Goal: Task Accomplishment & Management: Manage account settings

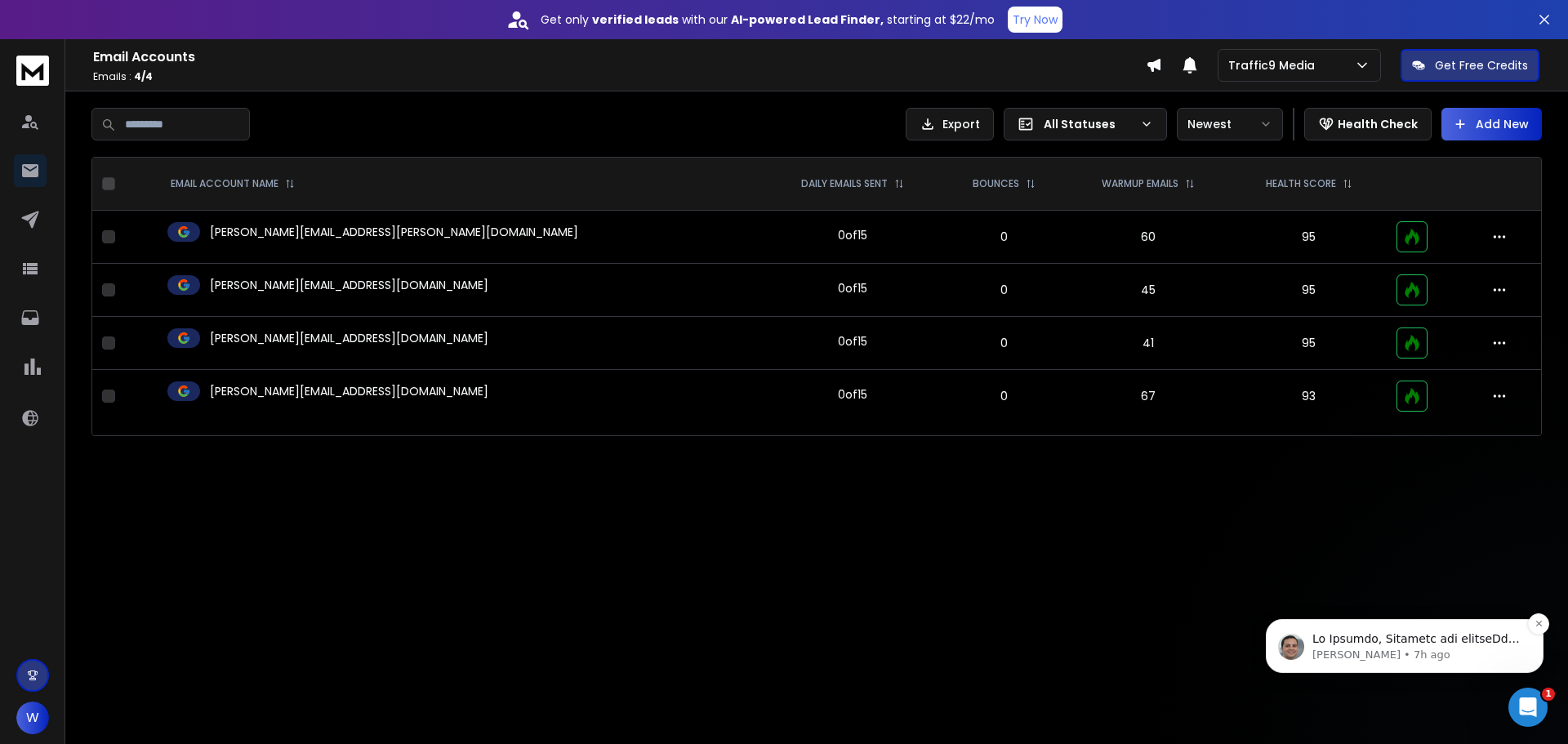
click at [1446, 646] on p "message notification from Raj, 7h ago. Hi William, Thankyou for sharngTo enable…" at bounding box center [1418, 639] width 211 height 16
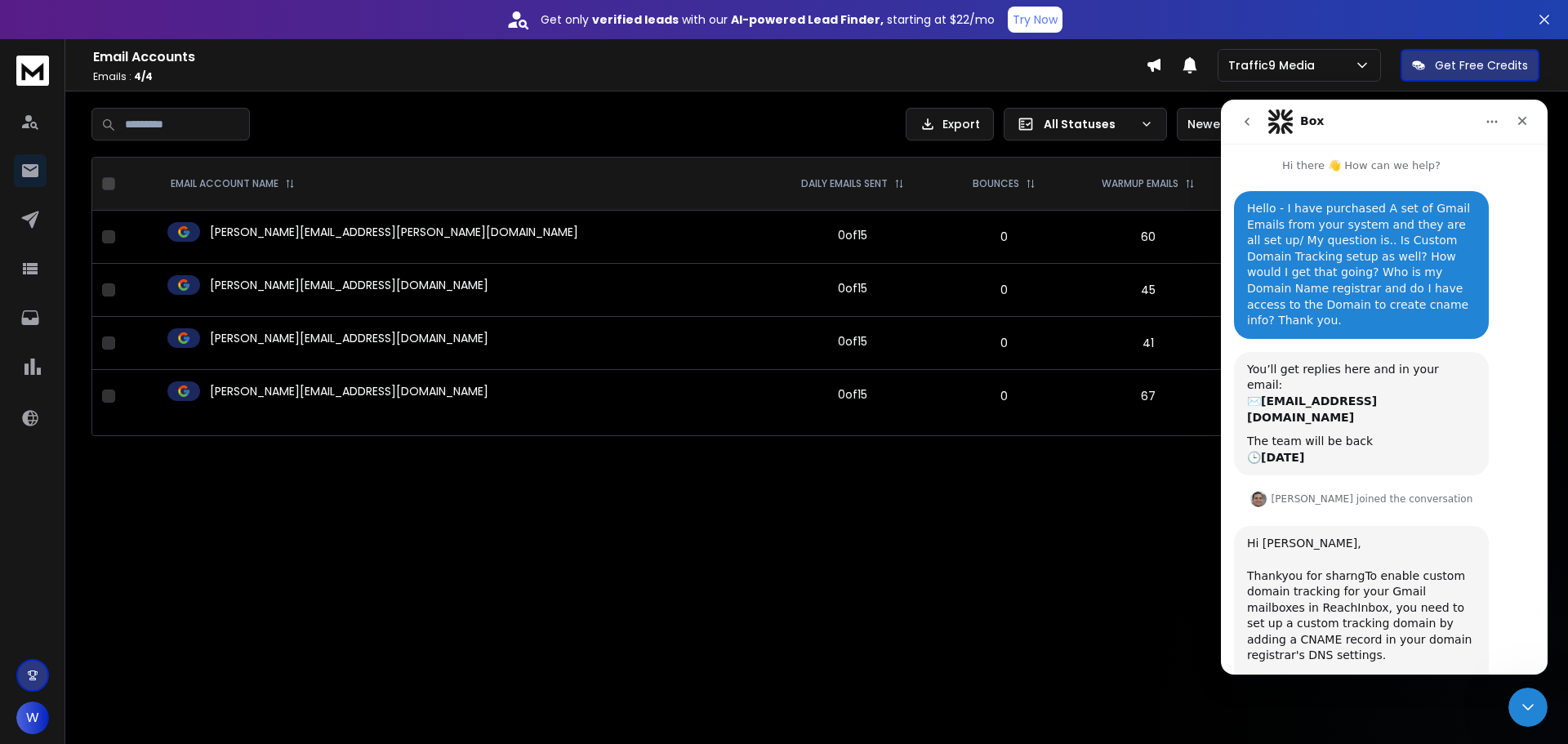
scroll to position [499, 0]
drag, startPoint x: 410, startPoint y: 231, endPoint x: 305, endPoint y: 231, distance: 105.0
click at [305, 231] on div "[PERSON_NAME][EMAIL_ADDRESS][PERSON_NAME][DOMAIN_NAME]" at bounding box center [461, 232] width 587 height 20
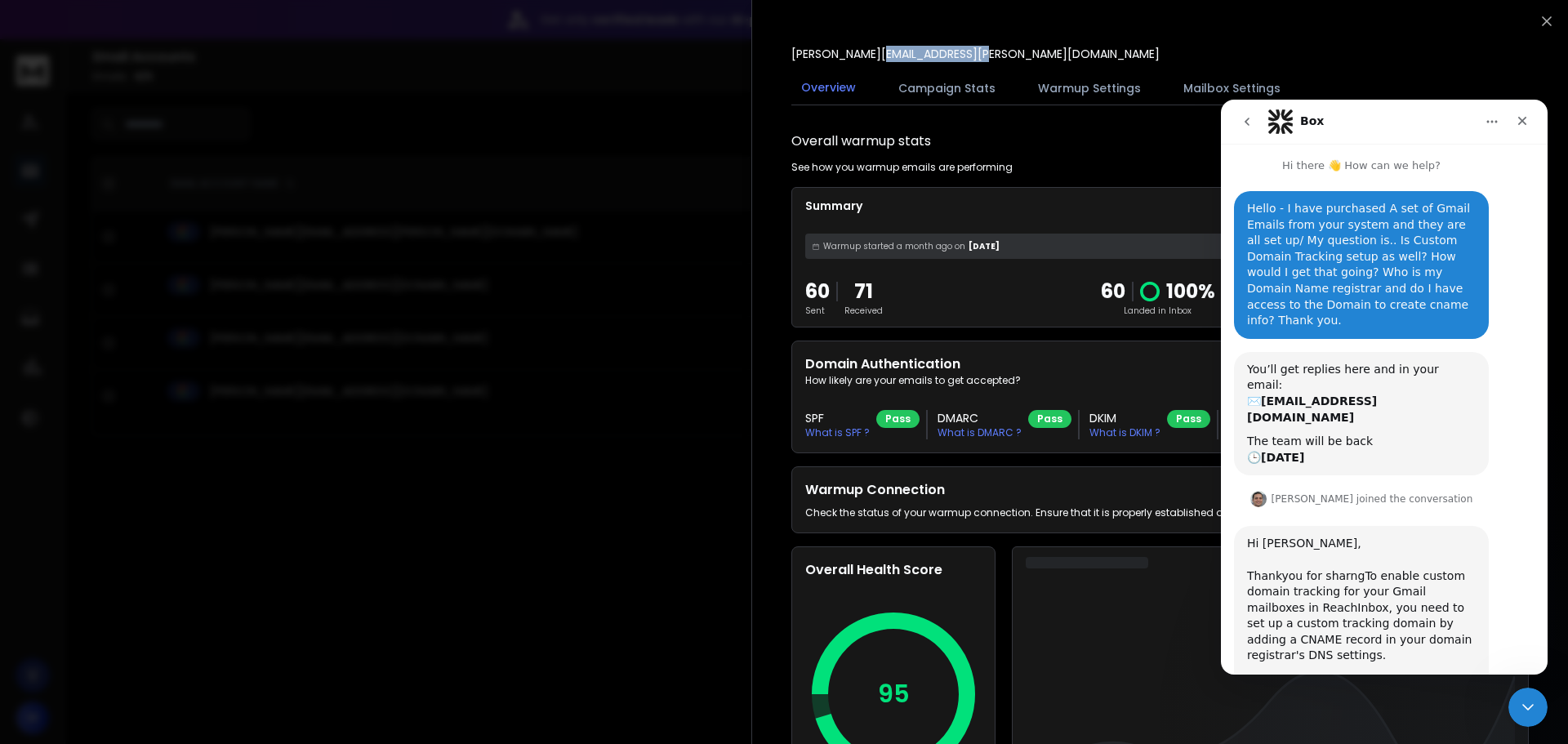
drag, startPoint x: 991, startPoint y: 55, endPoint x: 891, endPoint y: 50, distance: 100.1
click at [891, 50] on div "[PERSON_NAME][EMAIL_ADDRESS][PERSON_NAME][DOMAIN_NAME]" at bounding box center [1160, 53] width 737 height 16
copy p "[DOMAIN_NAME]"
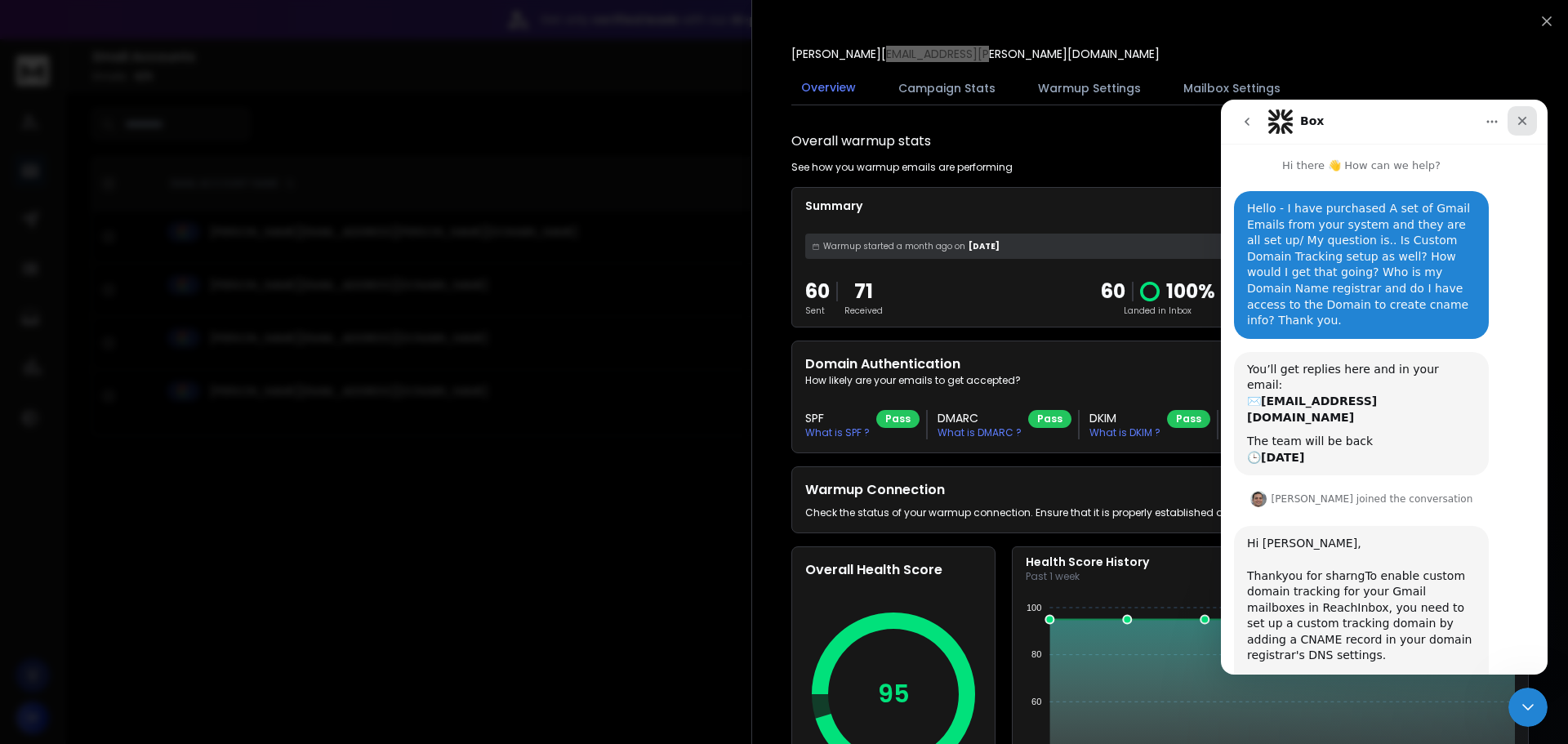
click at [1521, 118] on icon "Close" at bounding box center [1522, 121] width 13 height 13
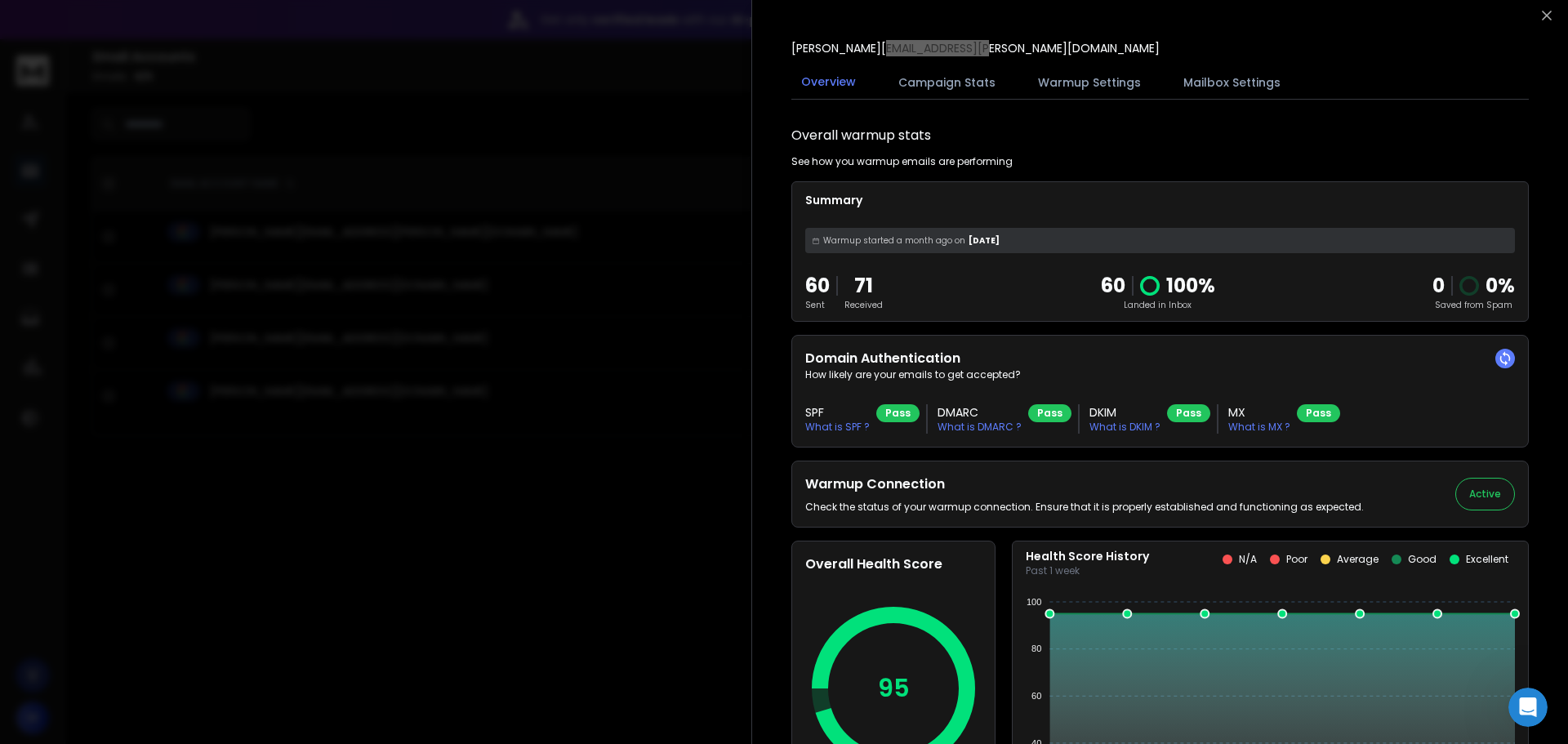
scroll to position [0, 0]
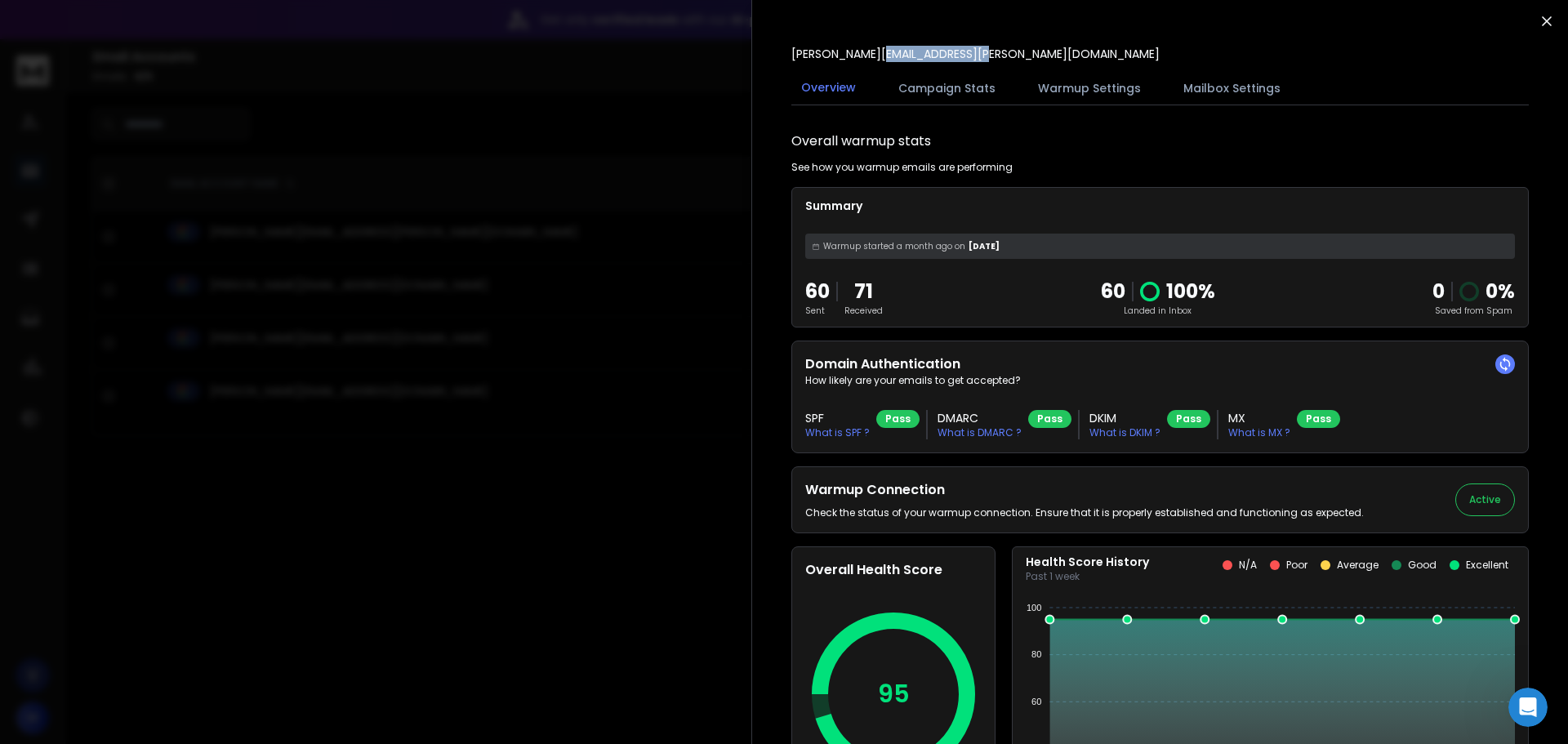
click at [1543, 24] on icon "button" at bounding box center [1547, 21] width 8 height 8
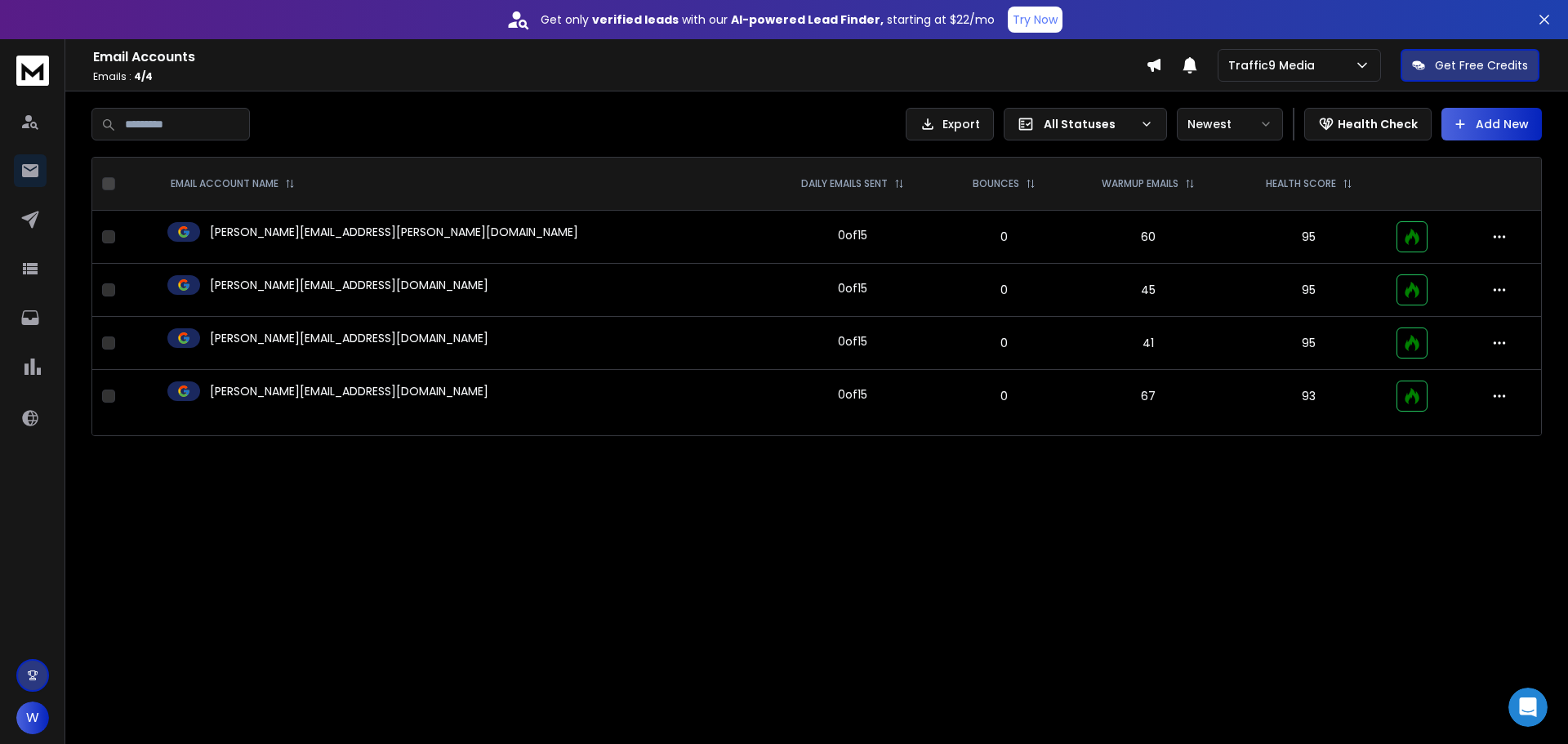
click at [1550, 22] on icon at bounding box center [1545, 20] width 15 height 15
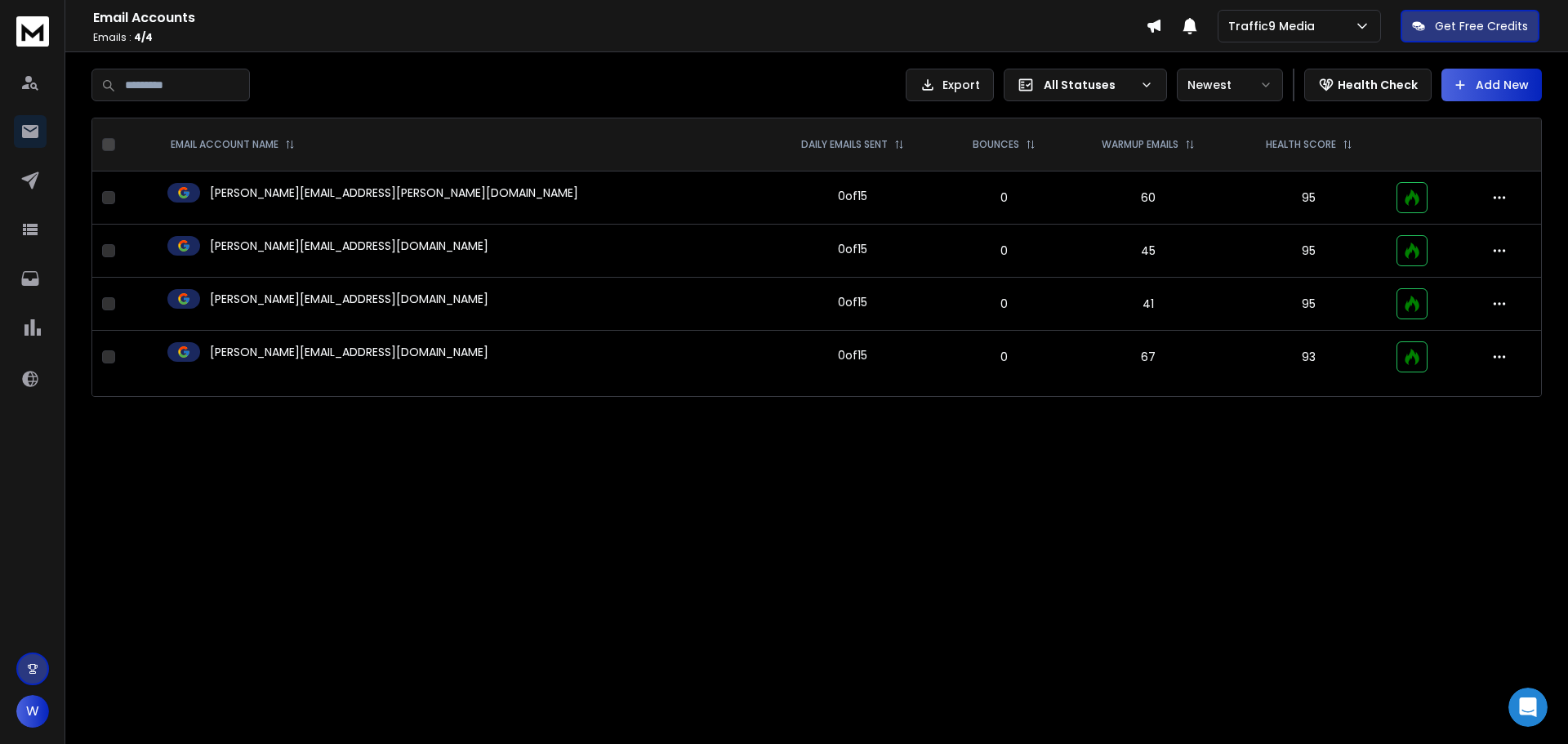
click at [764, 83] on div at bounding box center [493, 84] width 805 height 33
click at [1404, 203] on icon at bounding box center [1412, 197] width 16 height 16
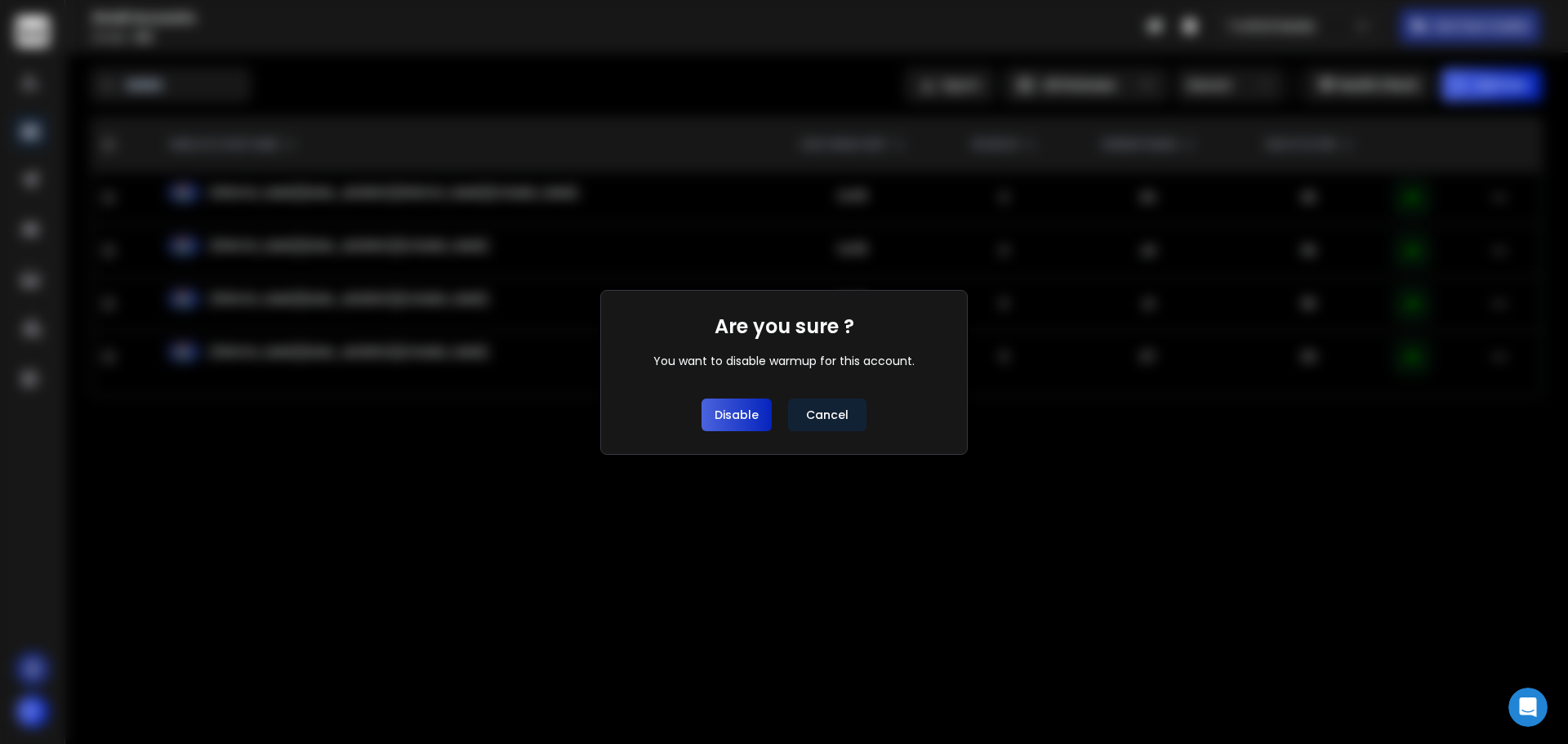
click at [828, 421] on button "Cancel" at bounding box center [828, 415] width 78 height 33
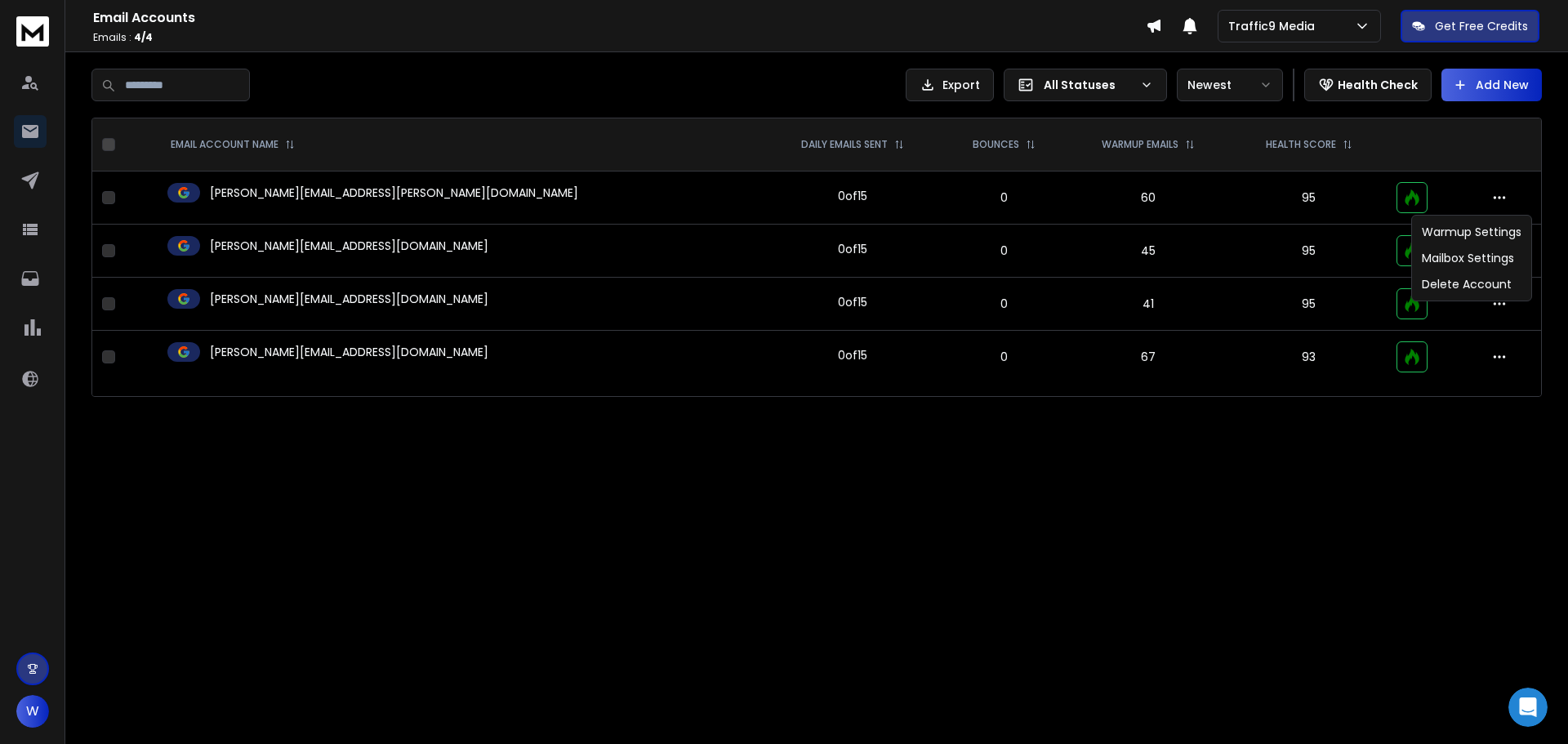
click at [1492, 200] on icon at bounding box center [1500, 198] width 15 height 15
click at [1460, 237] on div "Warmup Settings" at bounding box center [1472, 232] width 113 height 26
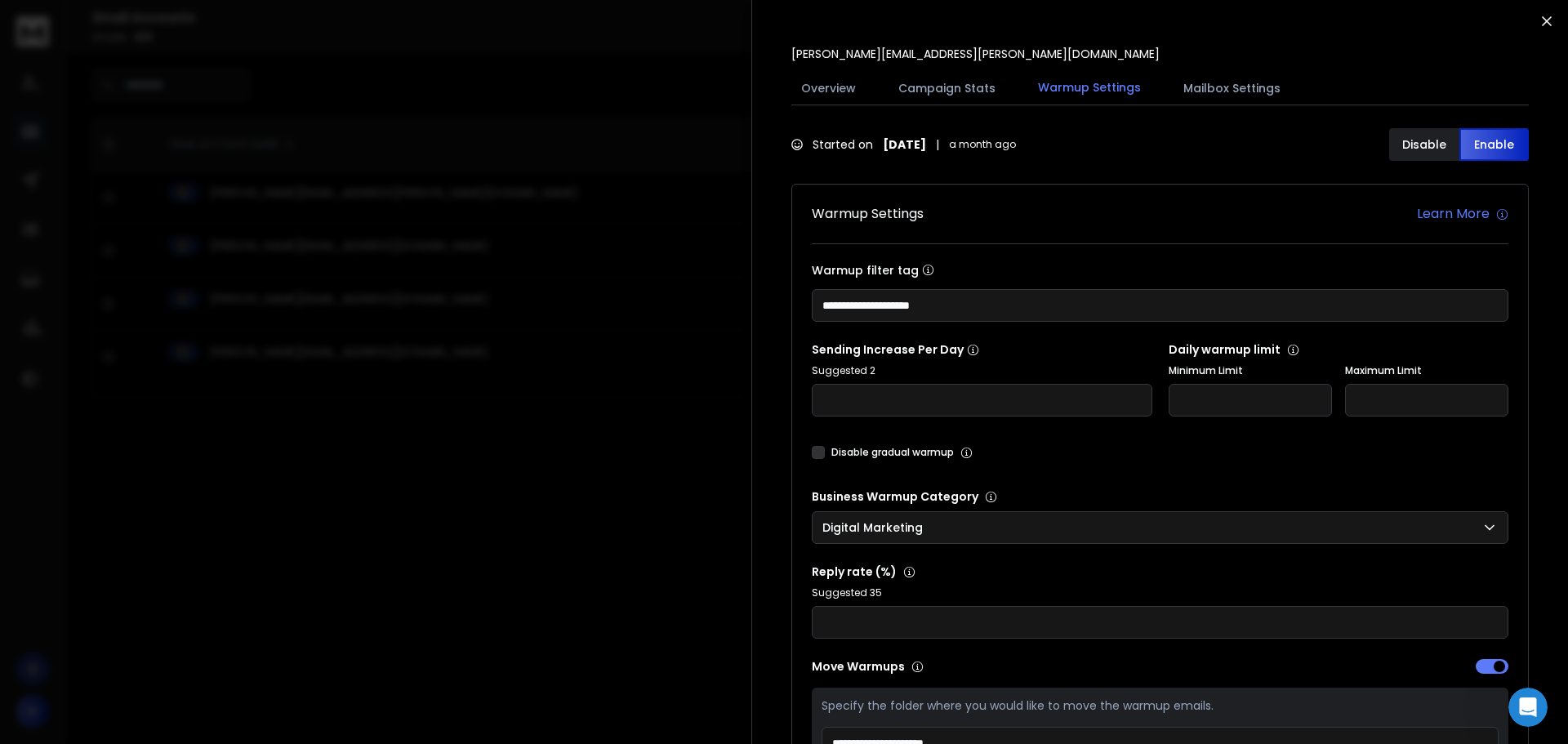
click at [1542, 26] on icon "button" at bounding box center [1547, 21] width 16 height 16
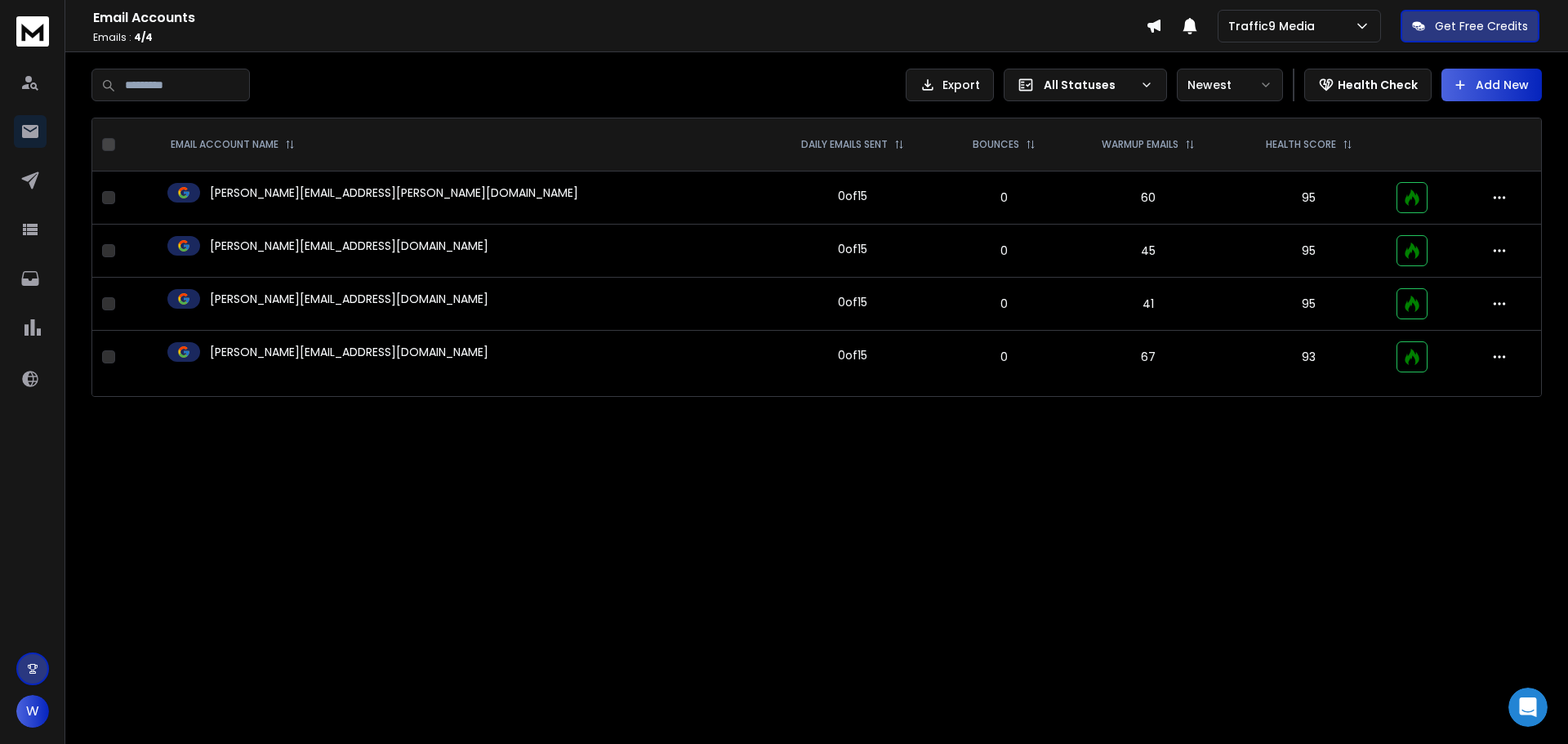
click at [1492, 253] on icon at bounding box center [1500, 251] width 15 height 15
click at [1464, 284] on div "Warmup Settings" at bounding box center [1472, 285] width 113 height 26
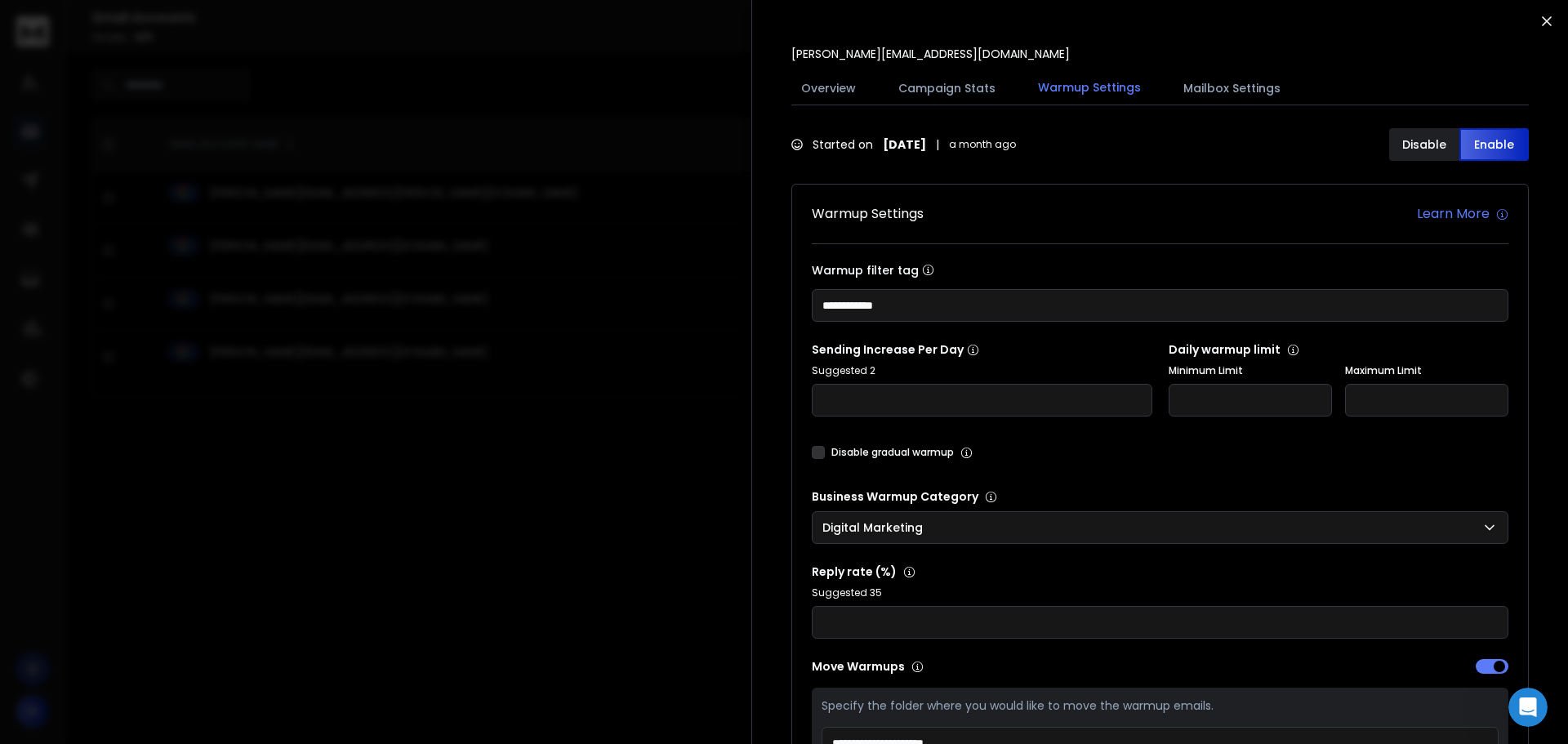
click at [1539, 22] on icon "button" at bounding box center [1547, 21] width 16 height 16
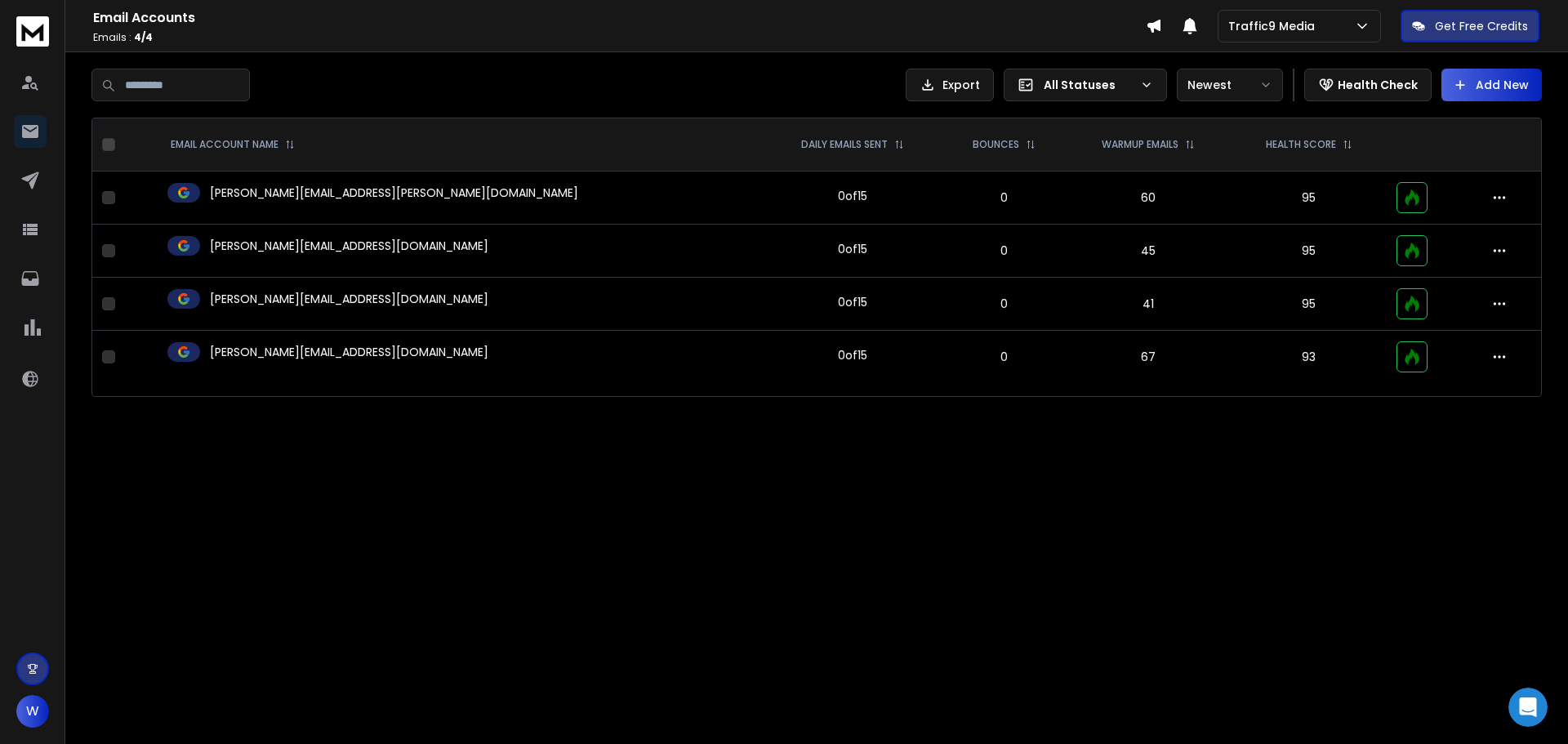
click at [1492, 358] on icon at bounding box center [1500, 357] width 15 height 15
click at [1481, 393] on div "Warmup Settings" at bounding box center [1472, 392] width 113 height 26
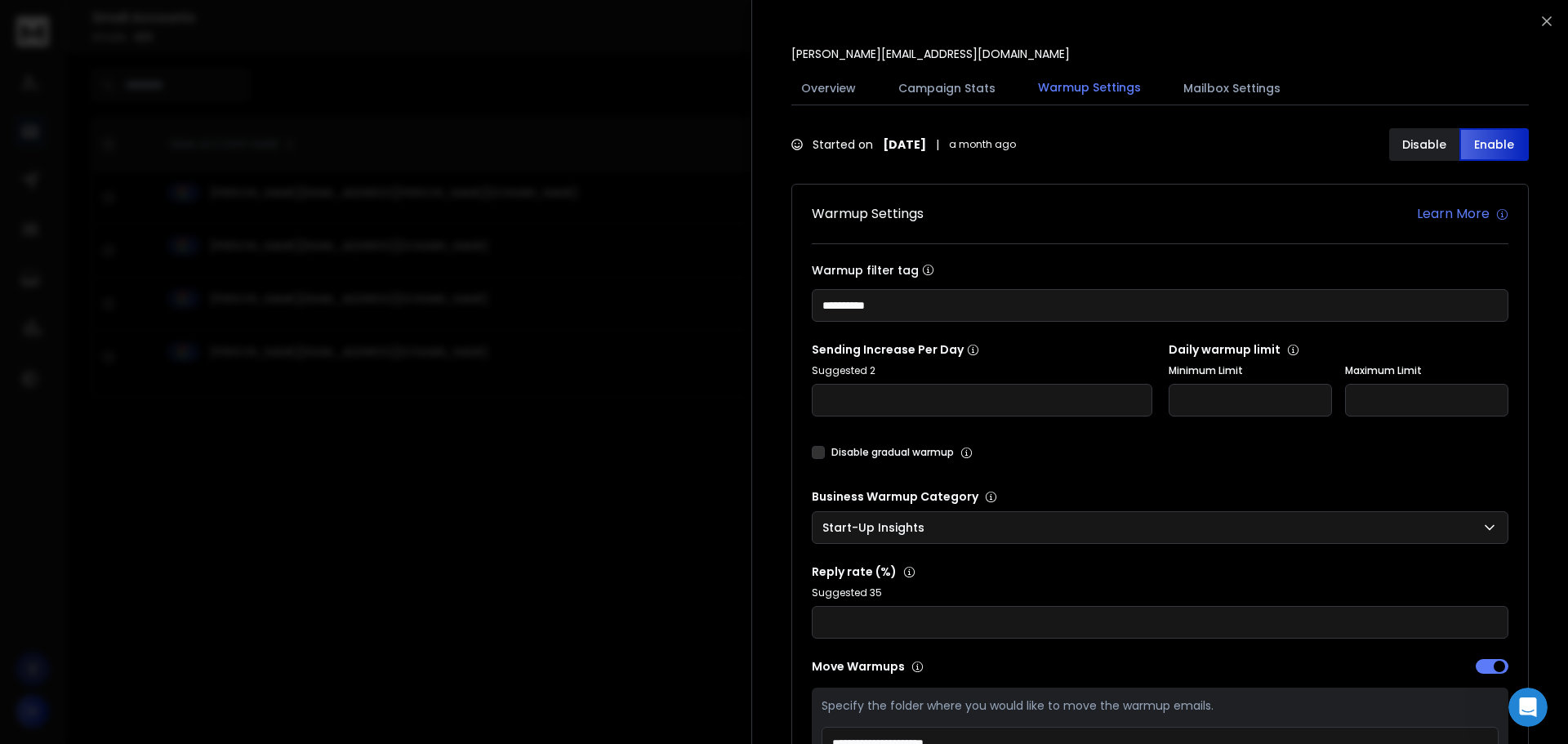
click at [1251, 85] on button "Mailbox Settings" at bounding box center [1232, 88] width 117 height 36
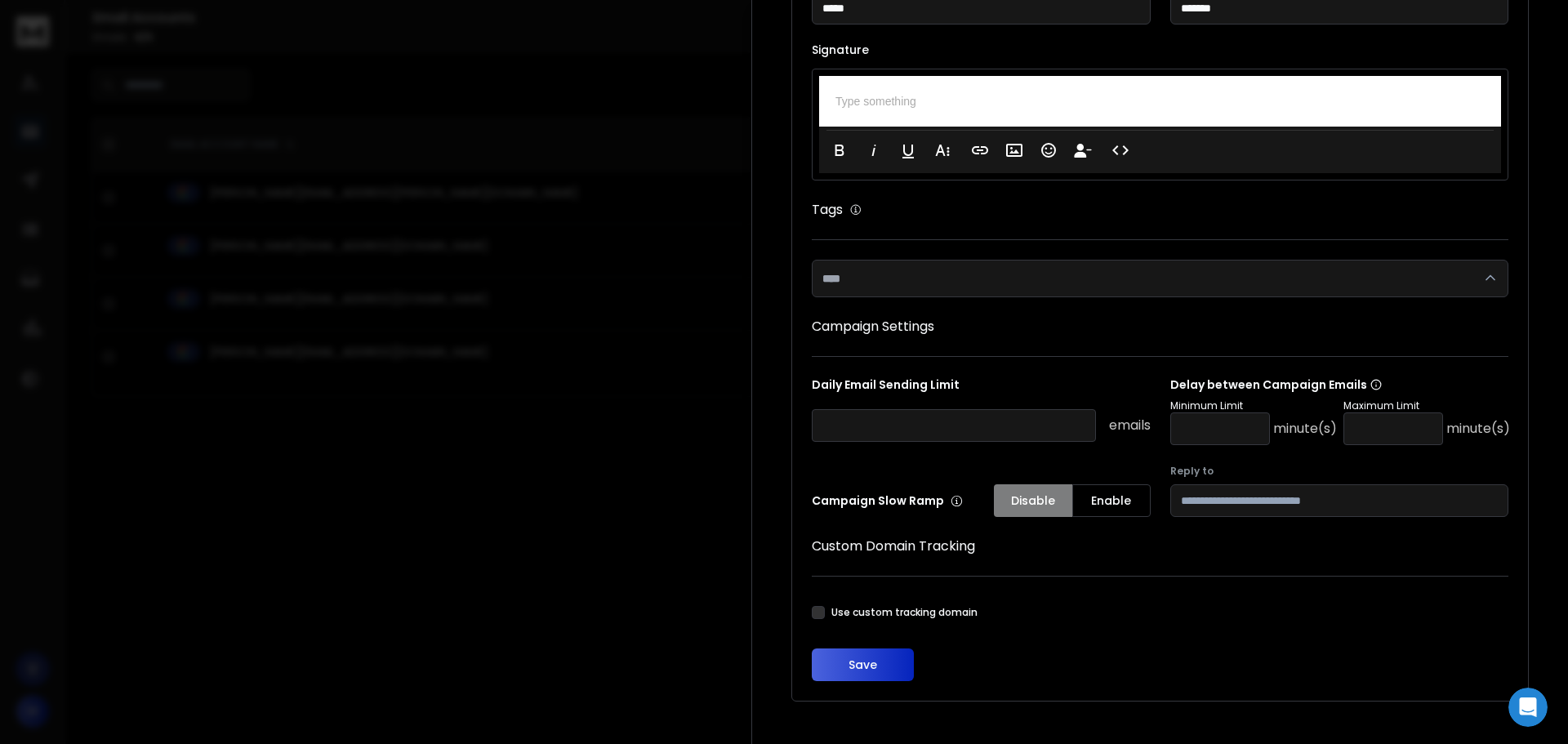
scroll to position [235, 0]
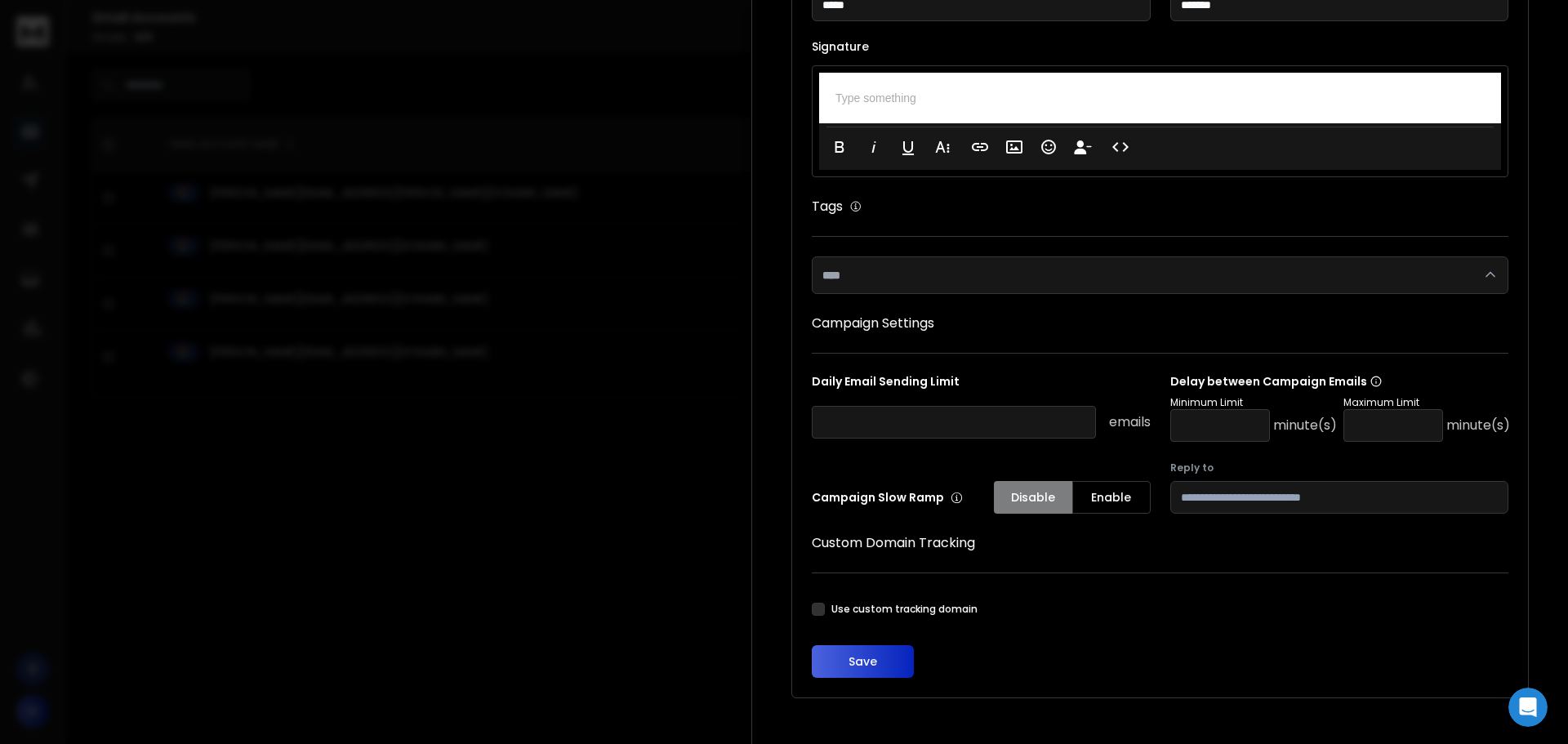
click at [821, 610] on button "Reply to" at bounding box center [819, 609] width 13 height 13
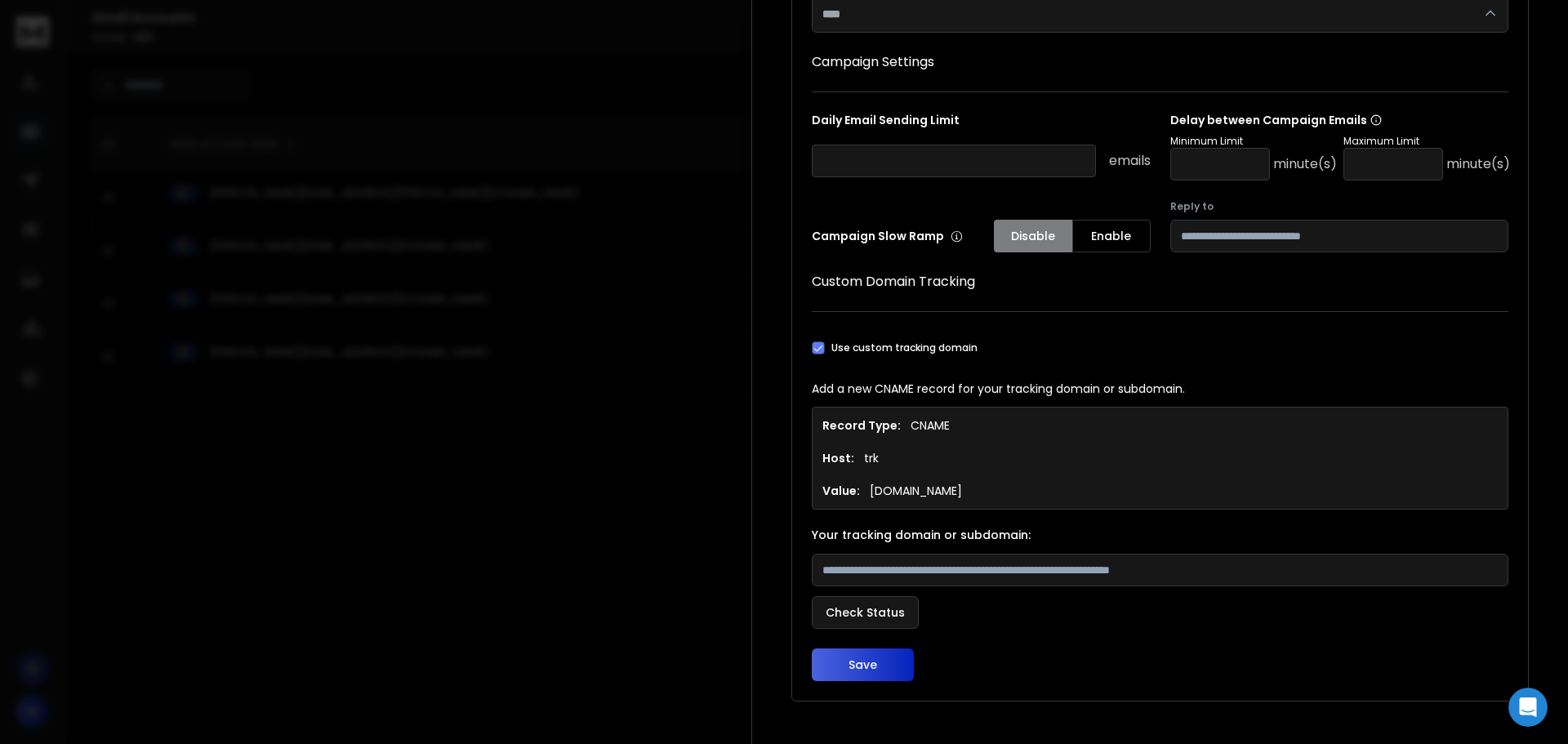
scroll to position [499, 0]
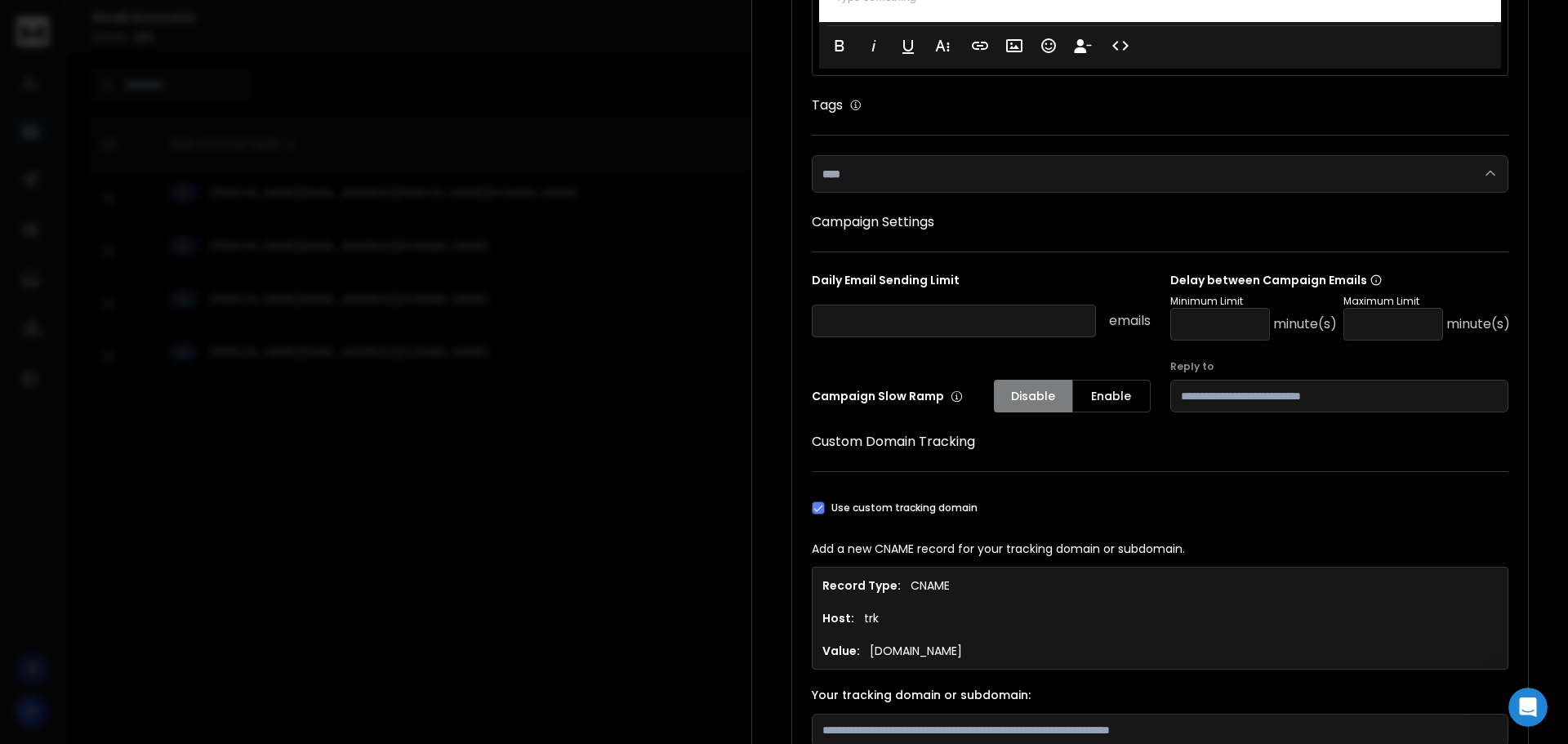
drag, startPoint x: 819, startPoint y: 511, endPoint x: 877, endPoint y: 511, distance: 58.0
click at [820, 511] on button "Reply to" at bounding box center [819, 508] width 13 height 13
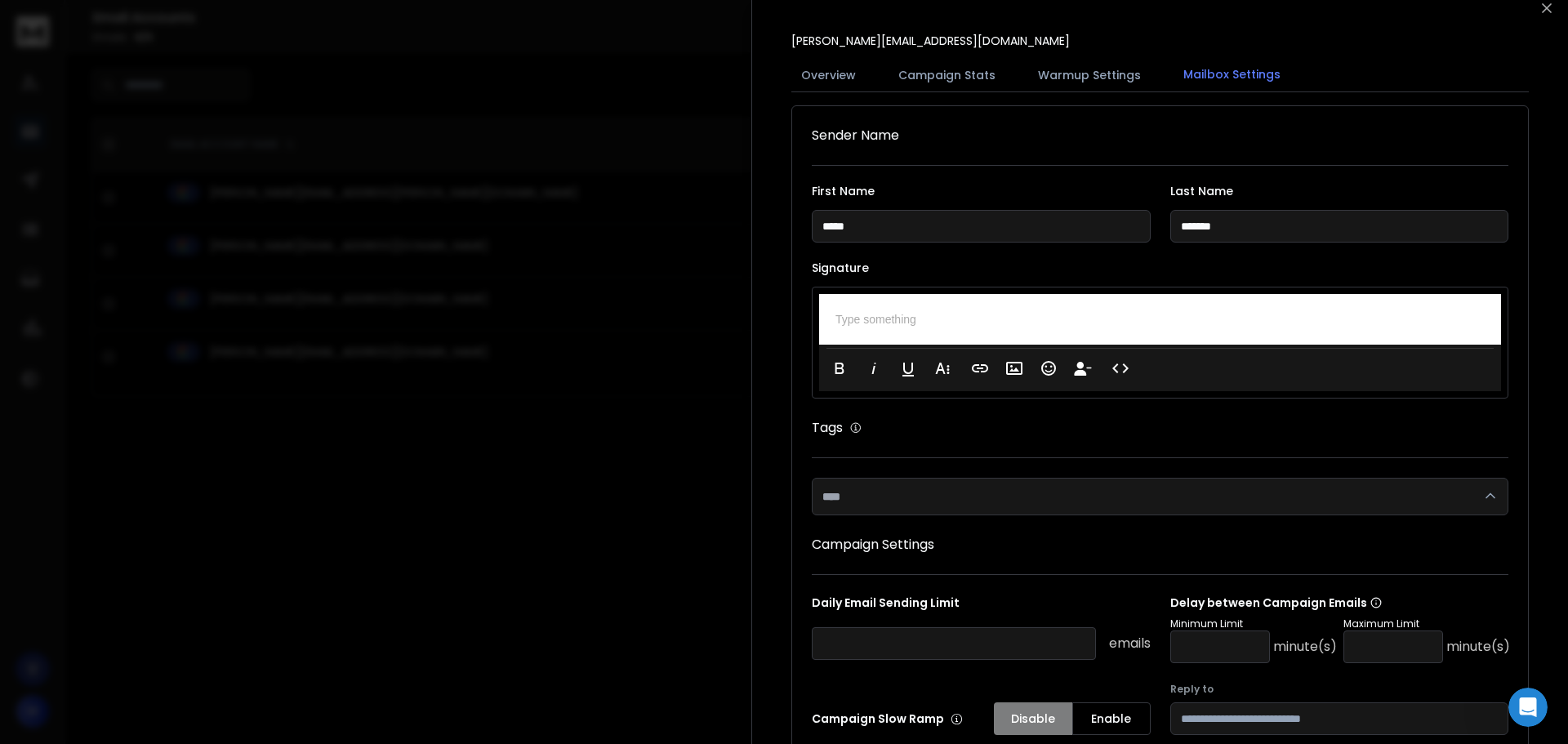
scroll to position [0, 0]
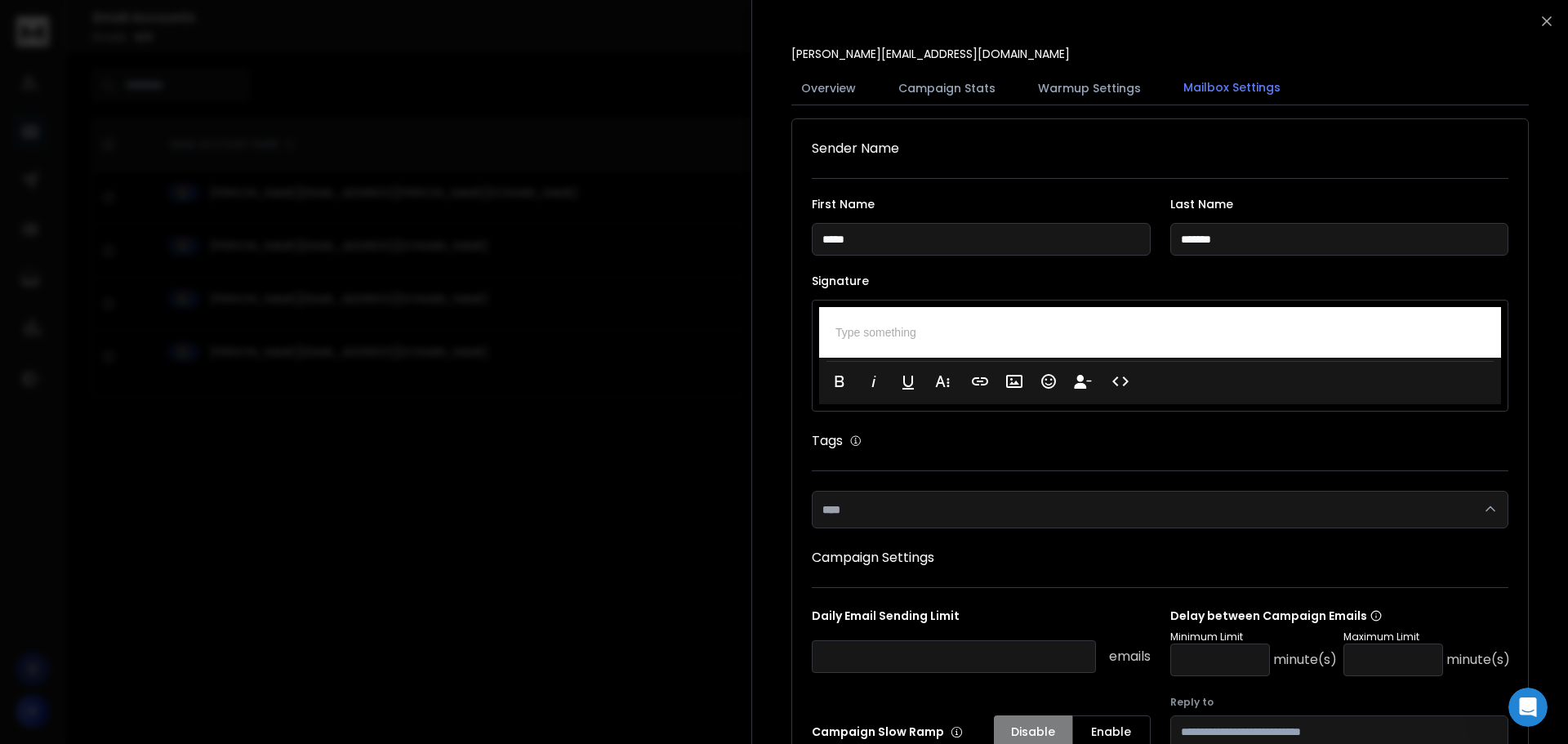
click at [820, 87] on button "Overview" at bounding box center [829, 88] width 75 height 36
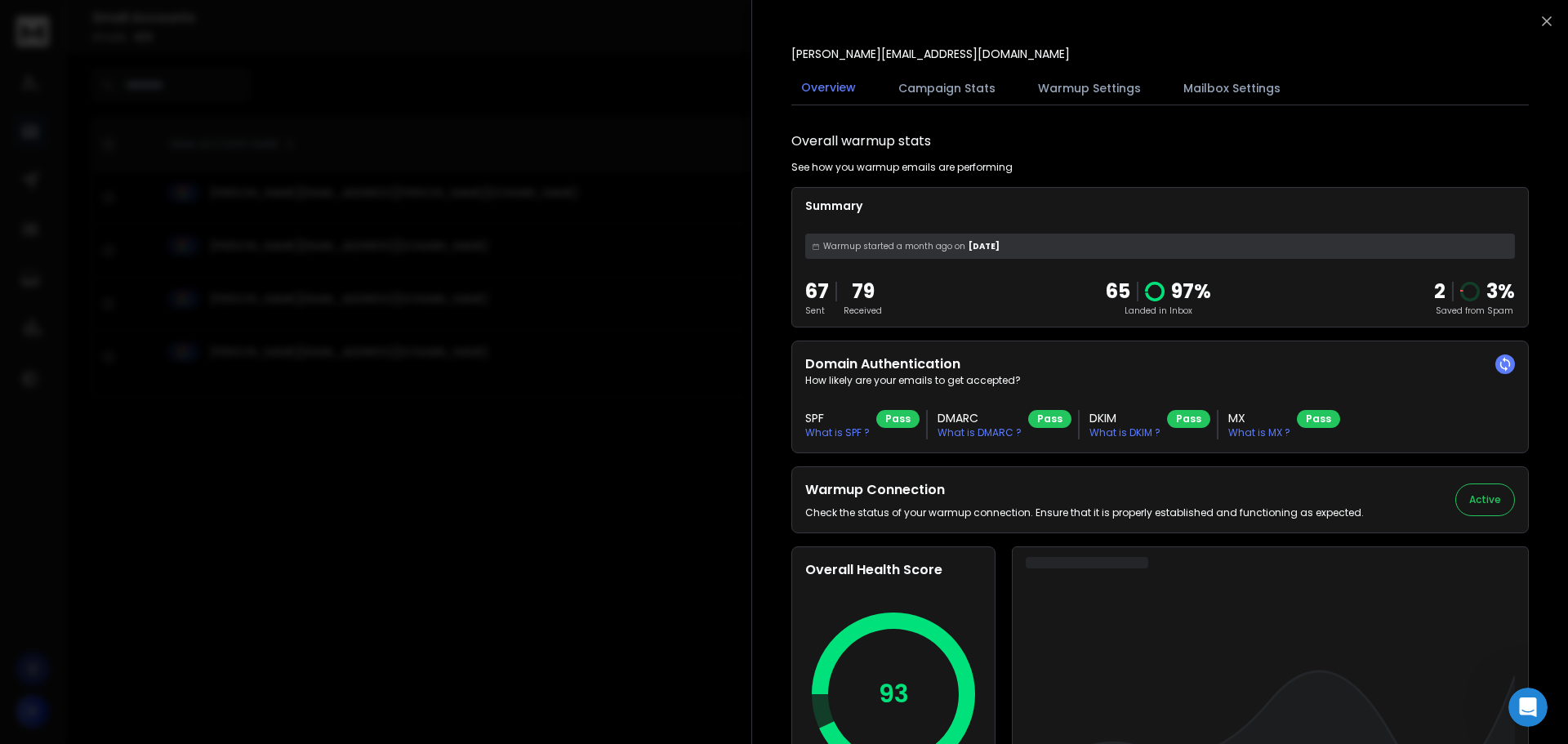
click at [939, 86] on button "Campaign Stats" at bounding box center [947, 88] width 117 height 36
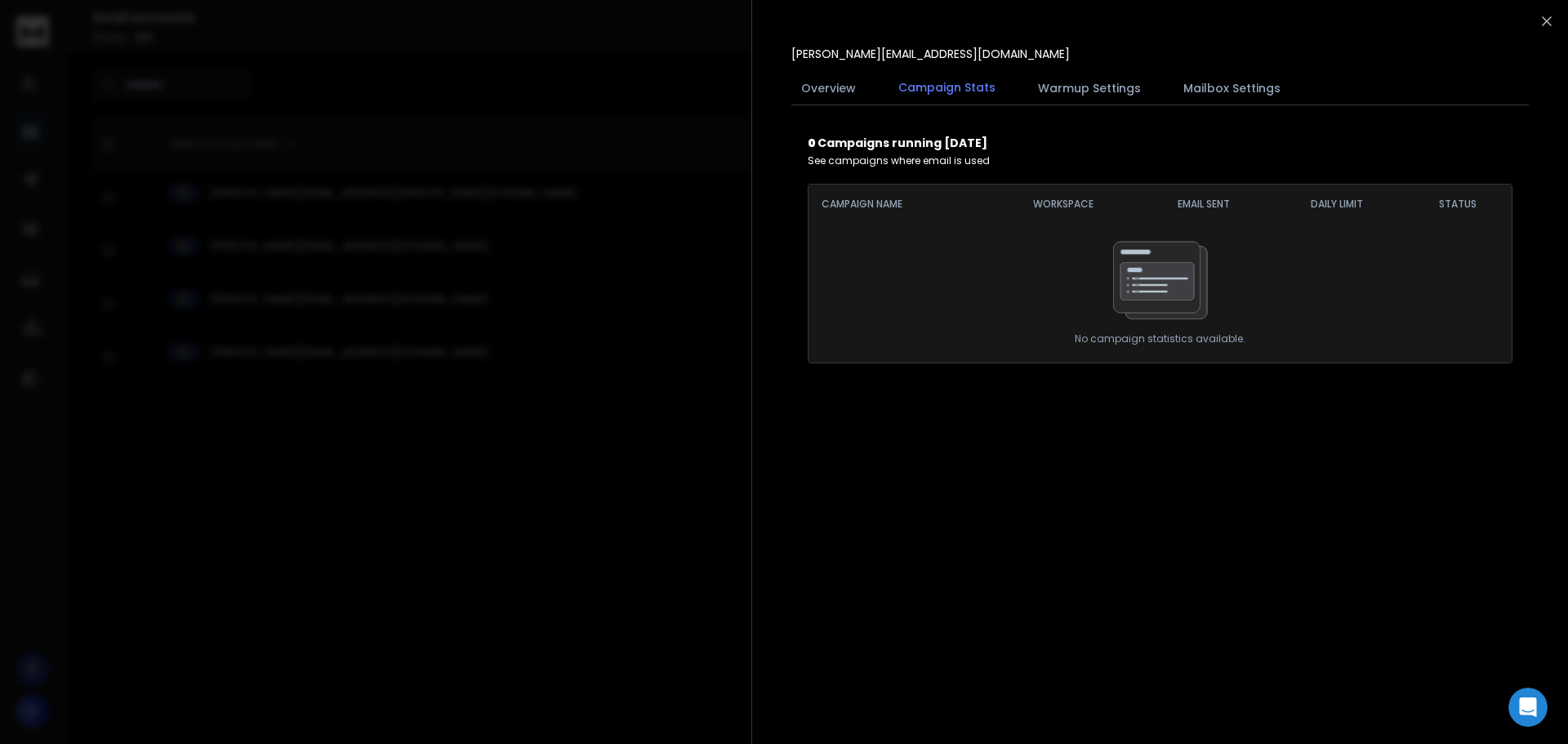
click at [1085, 86] on button "Warmup Settings" at bounding box center [1090, 88] width 122 height 36
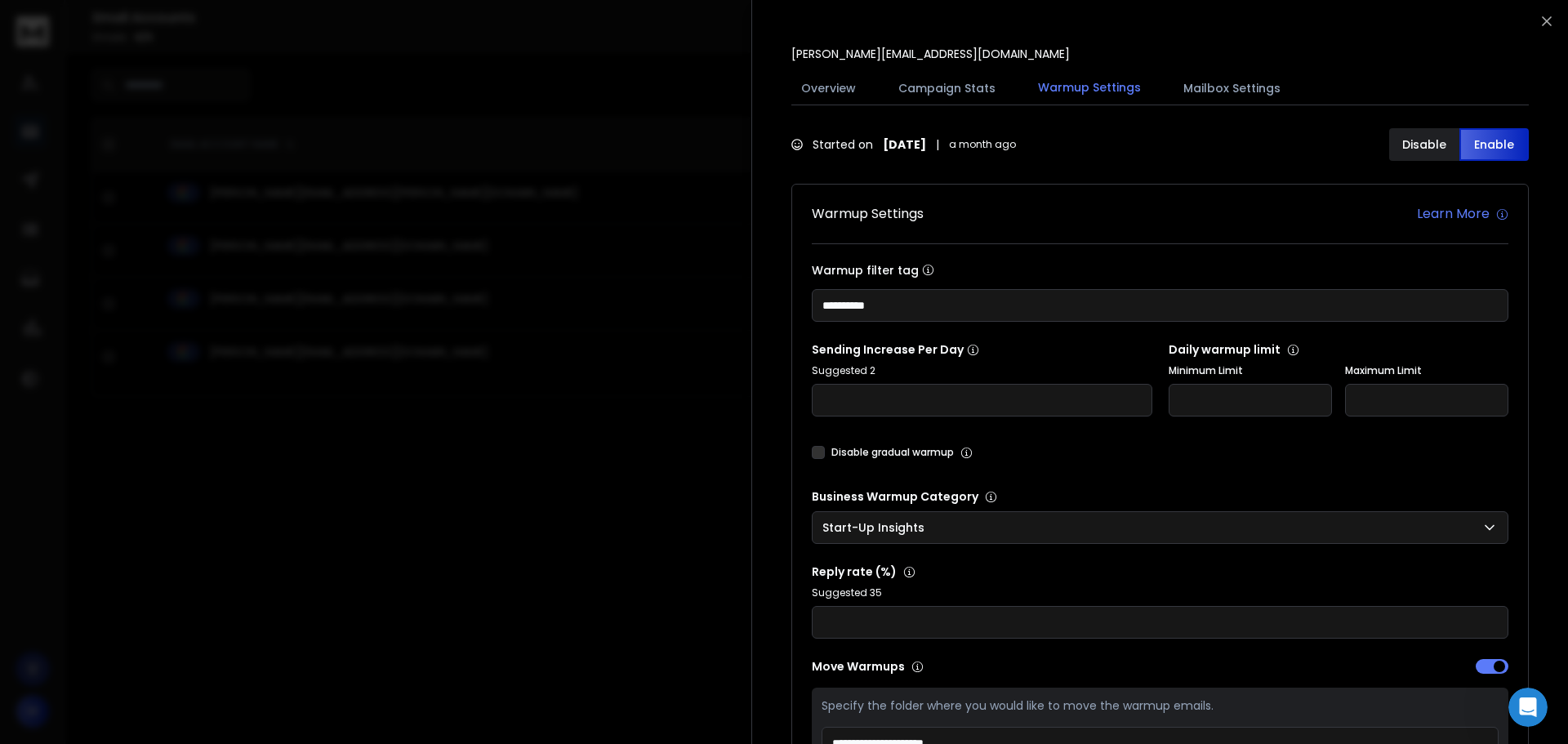
click at [1226, 84] on button "Mailbox Settings" at bounding box center [1232, 88] width 117 height 36
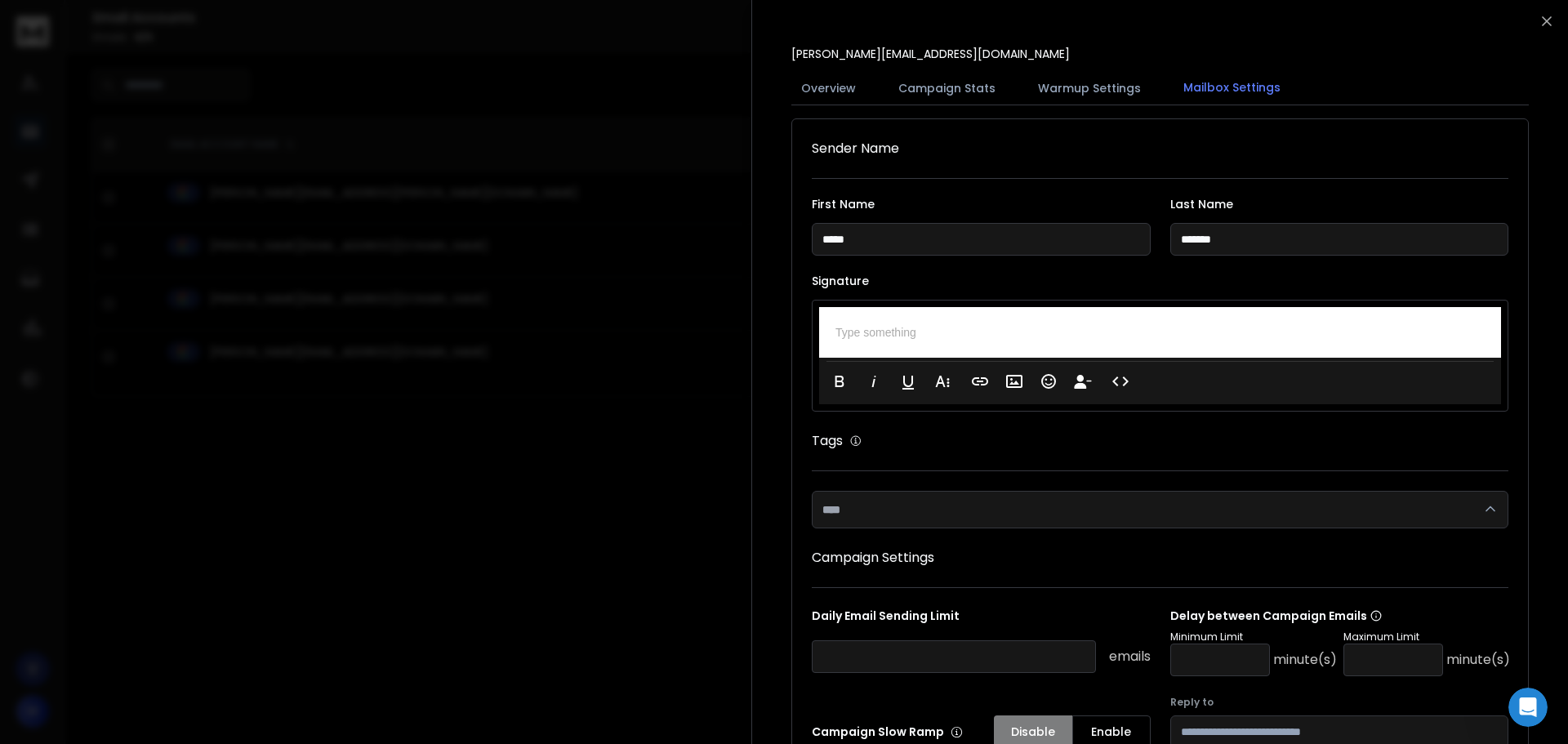
drag, startPoint x: 1536, startPoint y: 22, endPoint x: 1538, endPoint y: 32, distance: 10.2
click at [1539, 22] on icon "button" at bounding box center [1547, 21] width 16 height 16
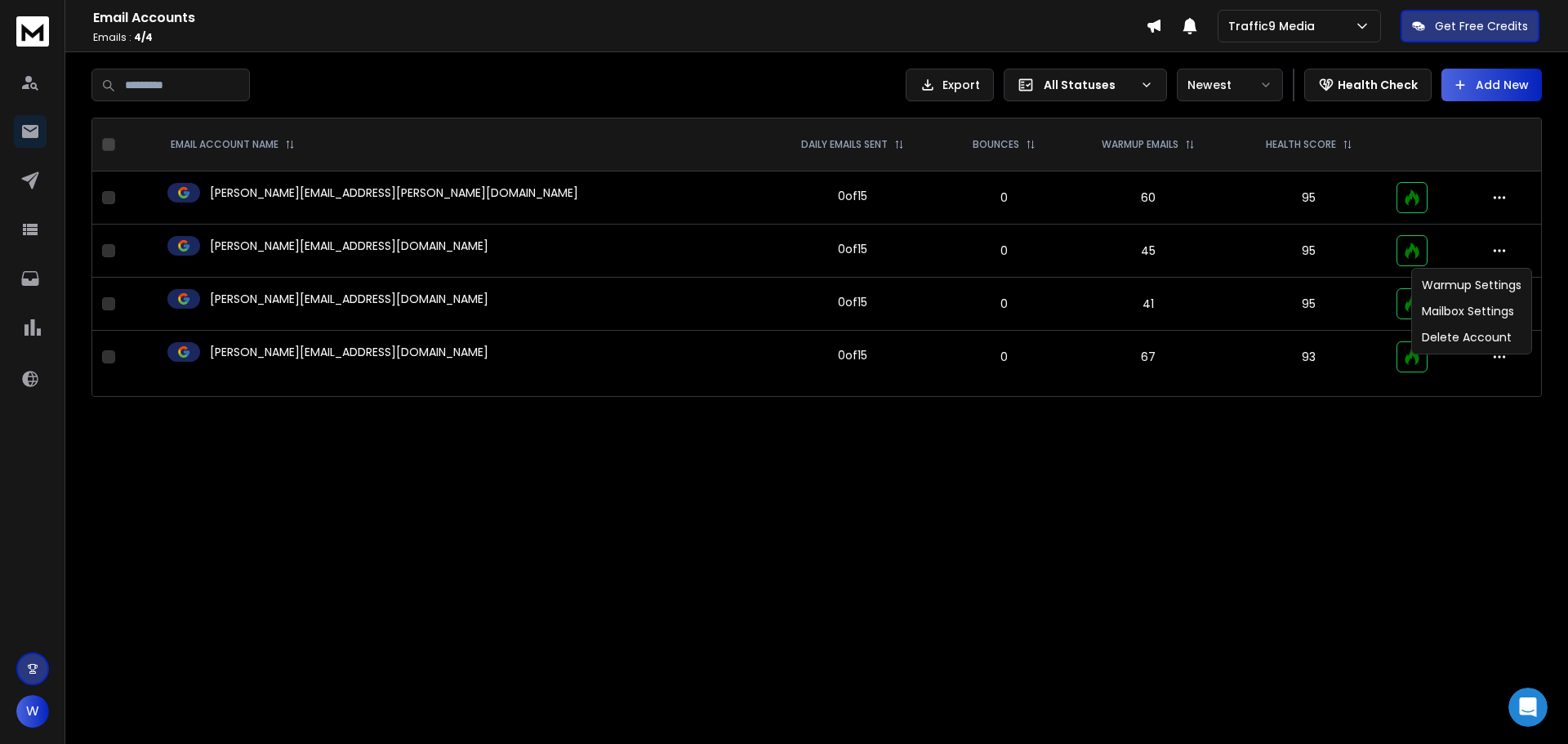
click at [1479, 254] on button at bounding box center [1499, 251] width 64 height 28
click at [1444, 288] on div "Warmup Settings" at bounding box center [1472, 285] width 113 height 26
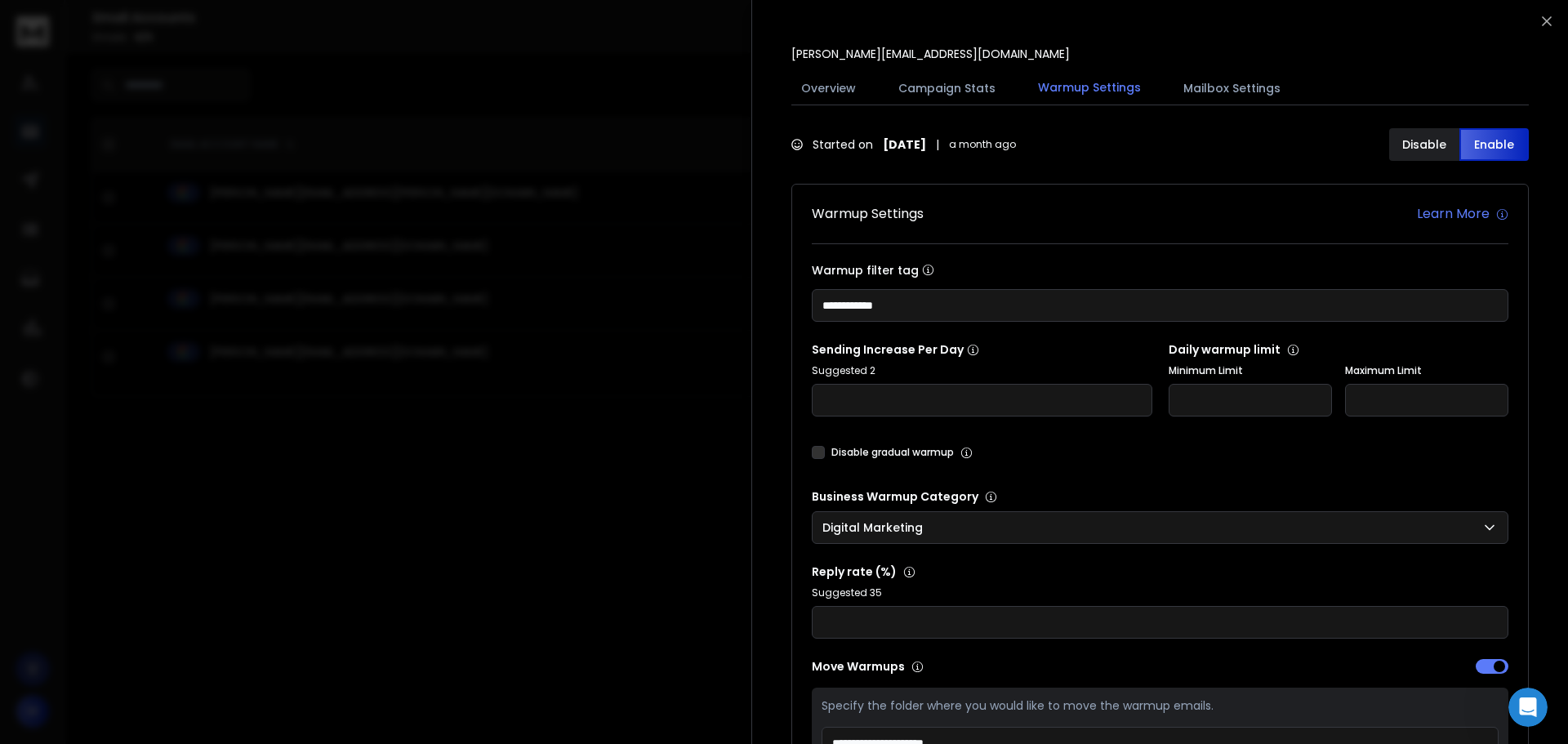
click at [1247, 81] on button "Mailbox Settings" at bounding box center [1232, 88] width 117 height 36
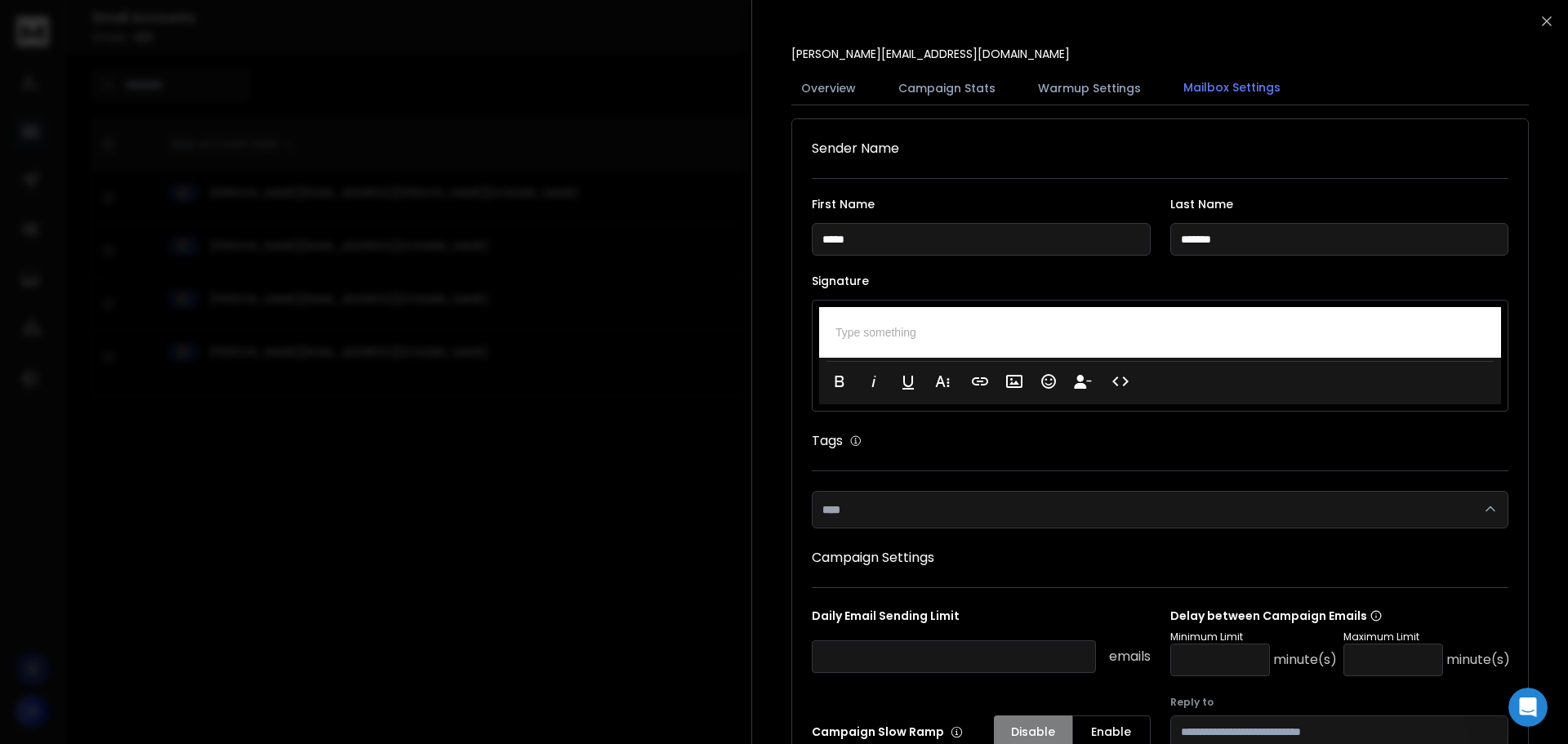
click at [837, 82] on button "Overview" at bounding box center [829, 88] width 75 height 36
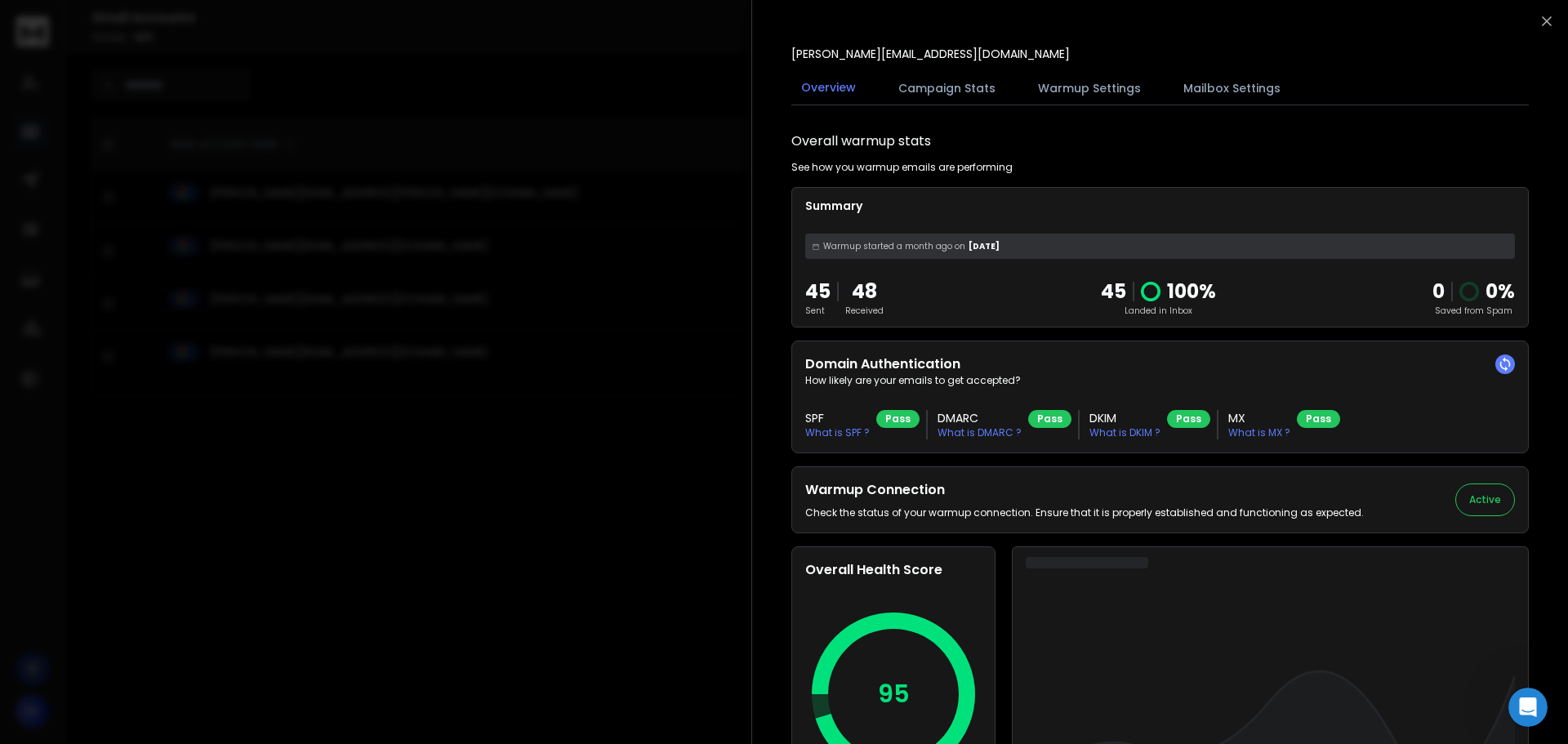
click at [951, 82] on button "Campaign Stats" at bounding box center [947, 88] width 117 height 36
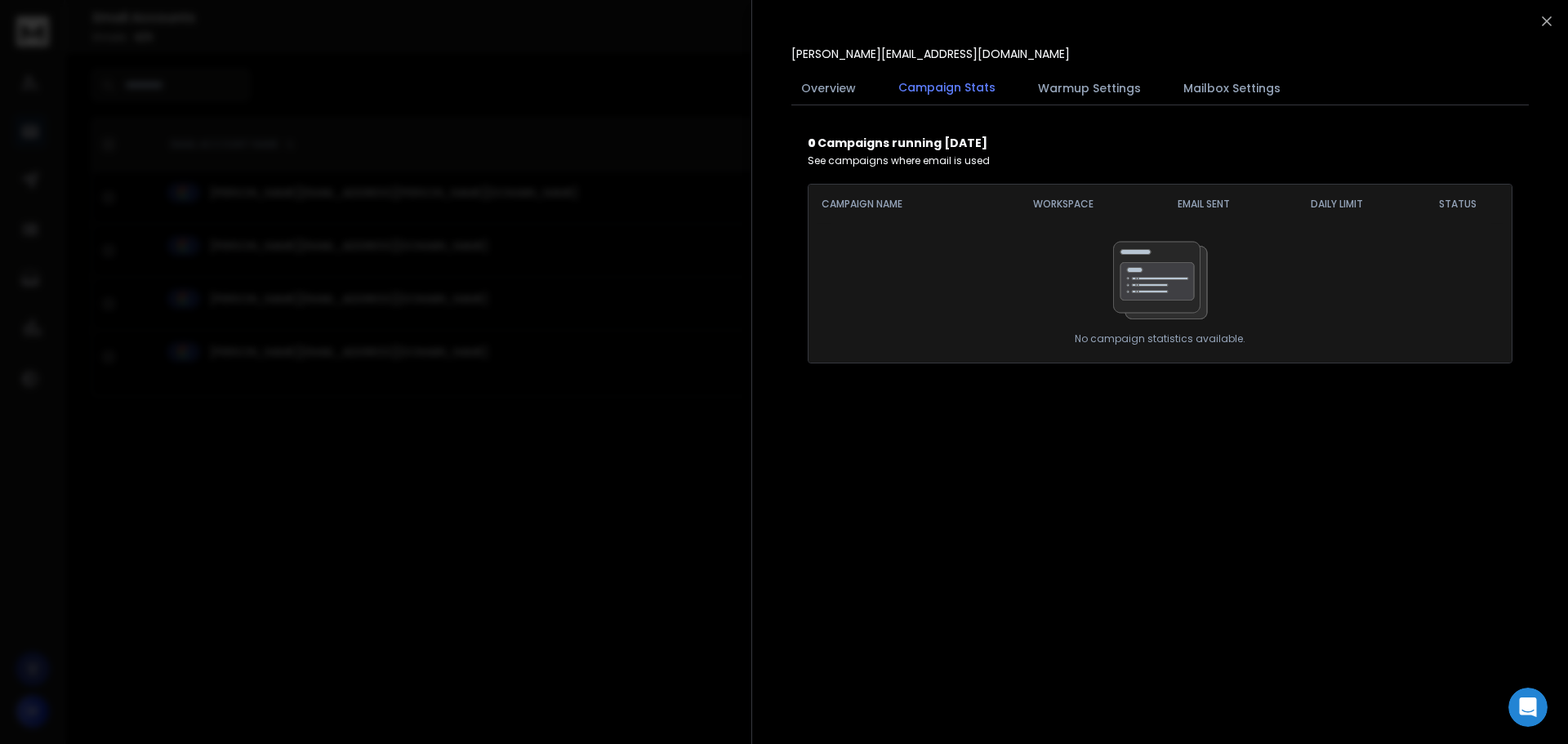
click at [1099, 83] on button "Warmup Settings" at bounding box center [1090, 88] width 122 height 36
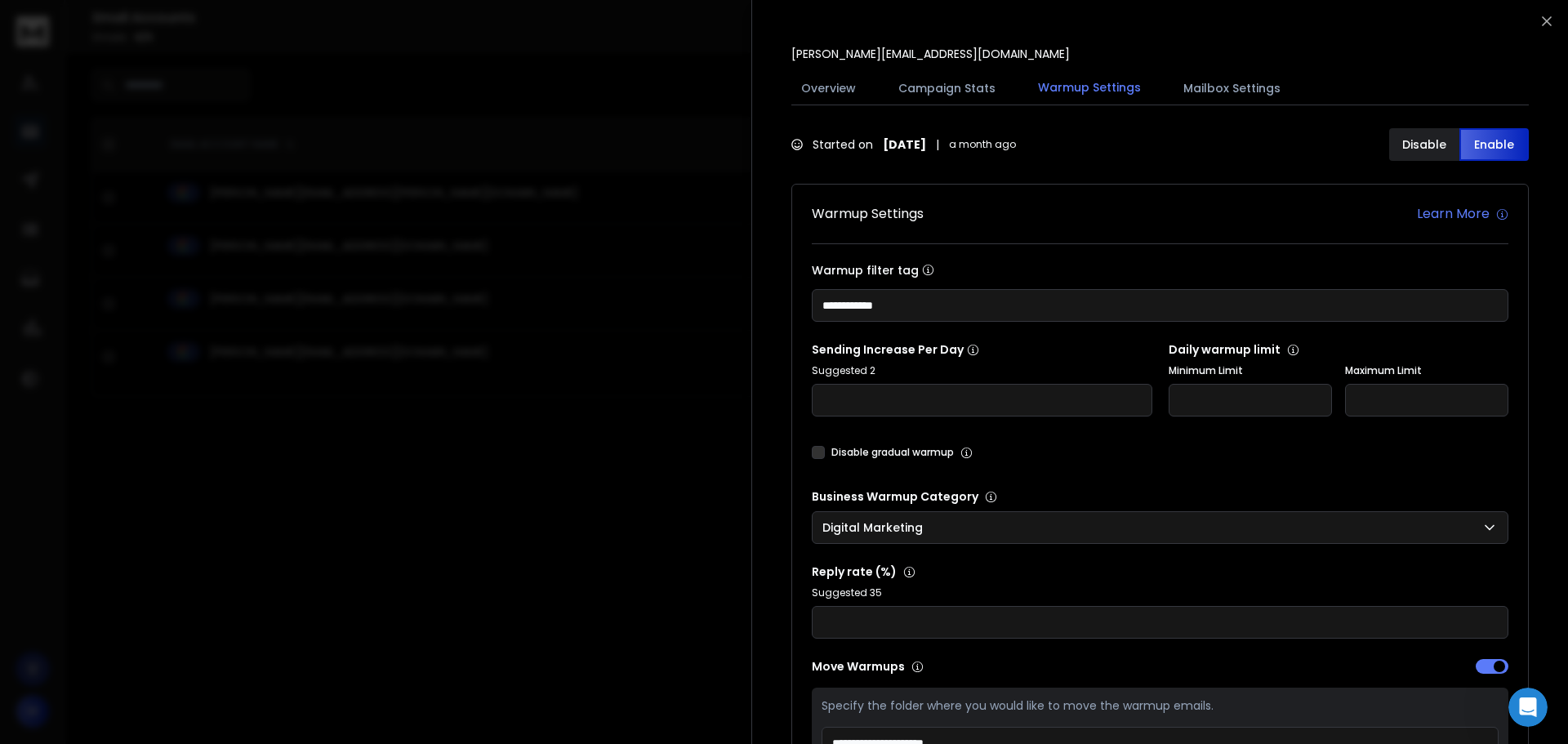
drag, startPoint x: 1212, startPoint y: 86, endPoint x: 1220, endPoint y: 87, distance: 8.1
click at [1215, 87] on button "Mailbox Settings" at bounding box center [1232, 88] width 117 height 36
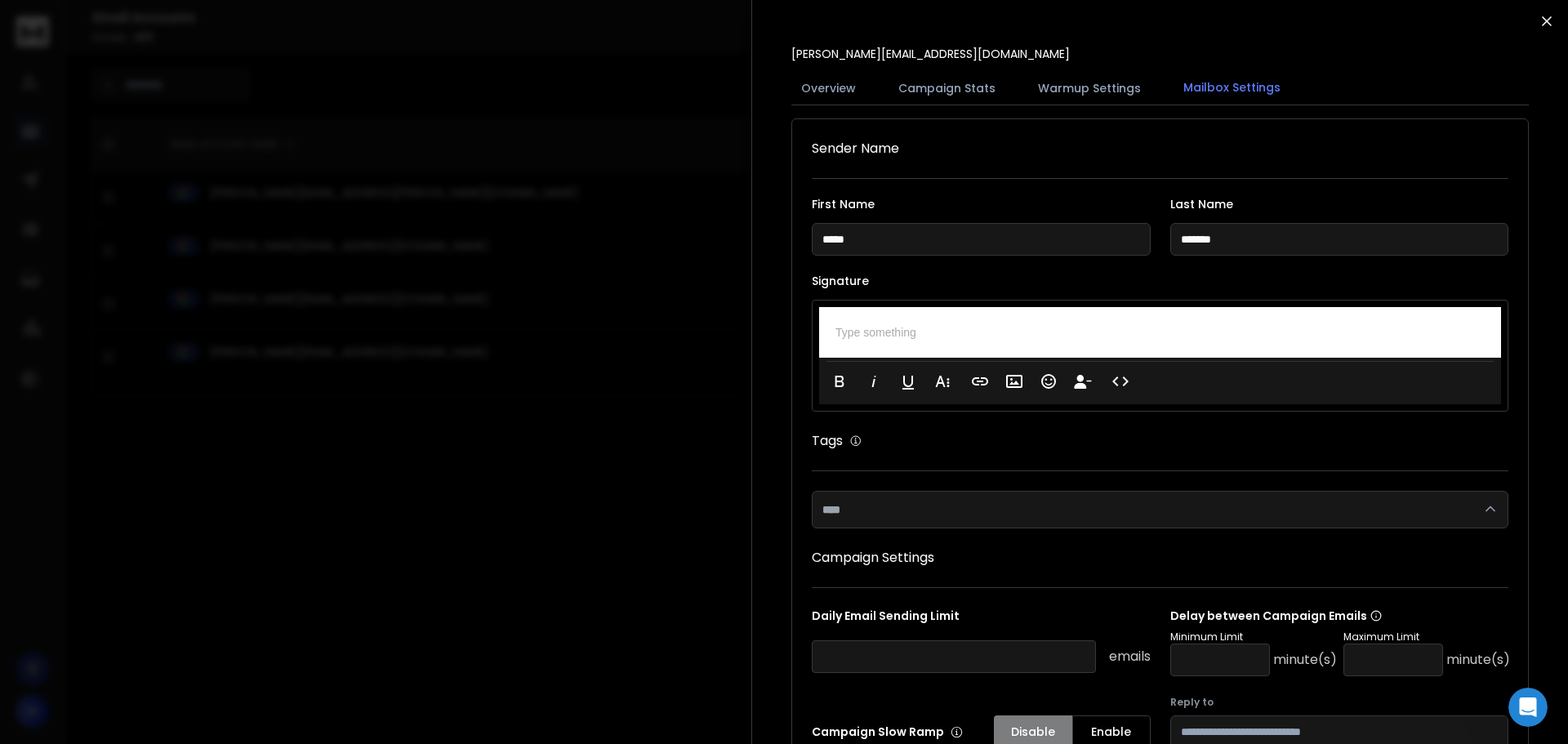
click at [1545, 26] on icon "button" at bounding box center [1547, 21] width 16 height 16
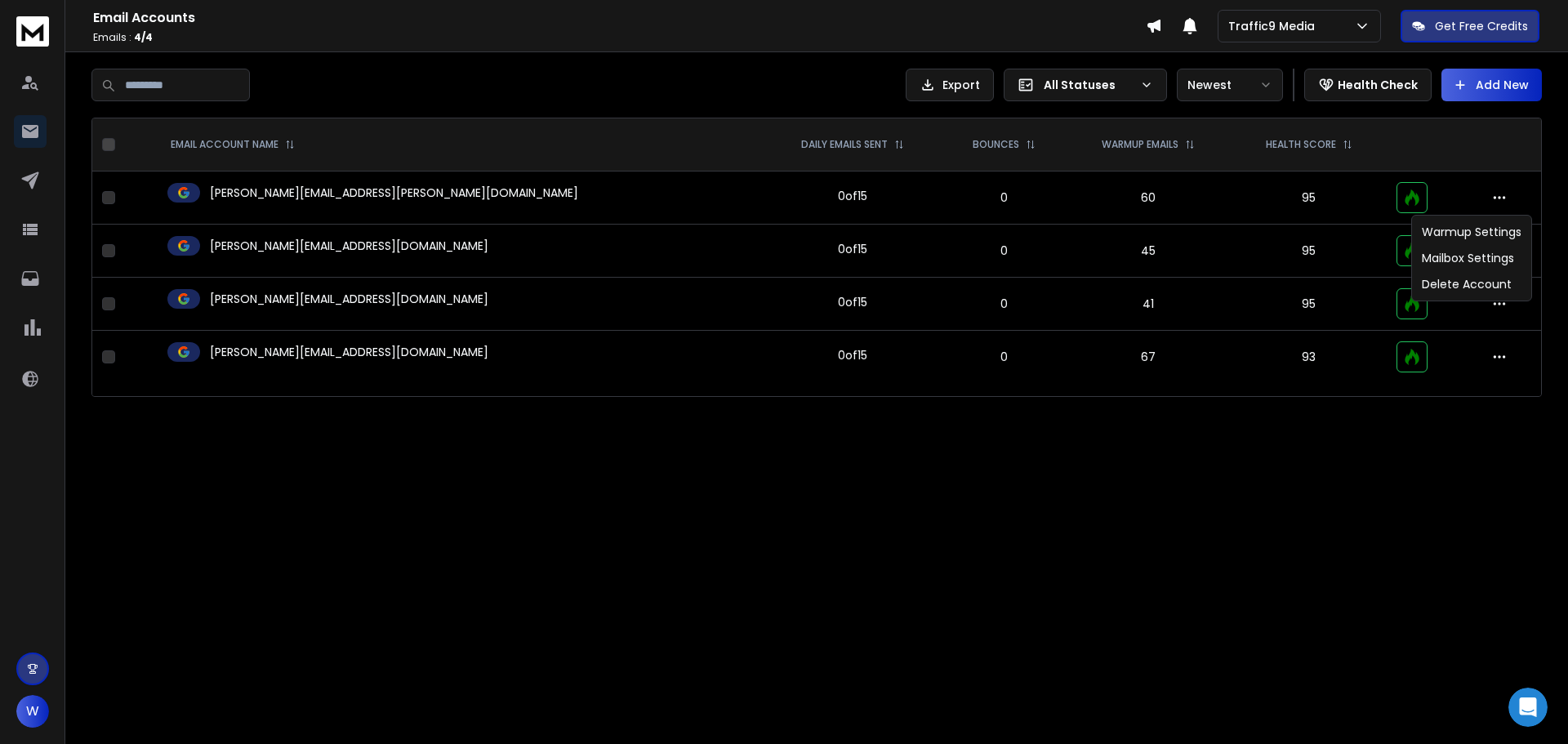
click at [1498, 196] on icon at bounding box center [1500, 198] width 15 height 15
click at [1452, 232] on div "Warmup Settings" at bounding box center [1472, 232] width 113 height 26
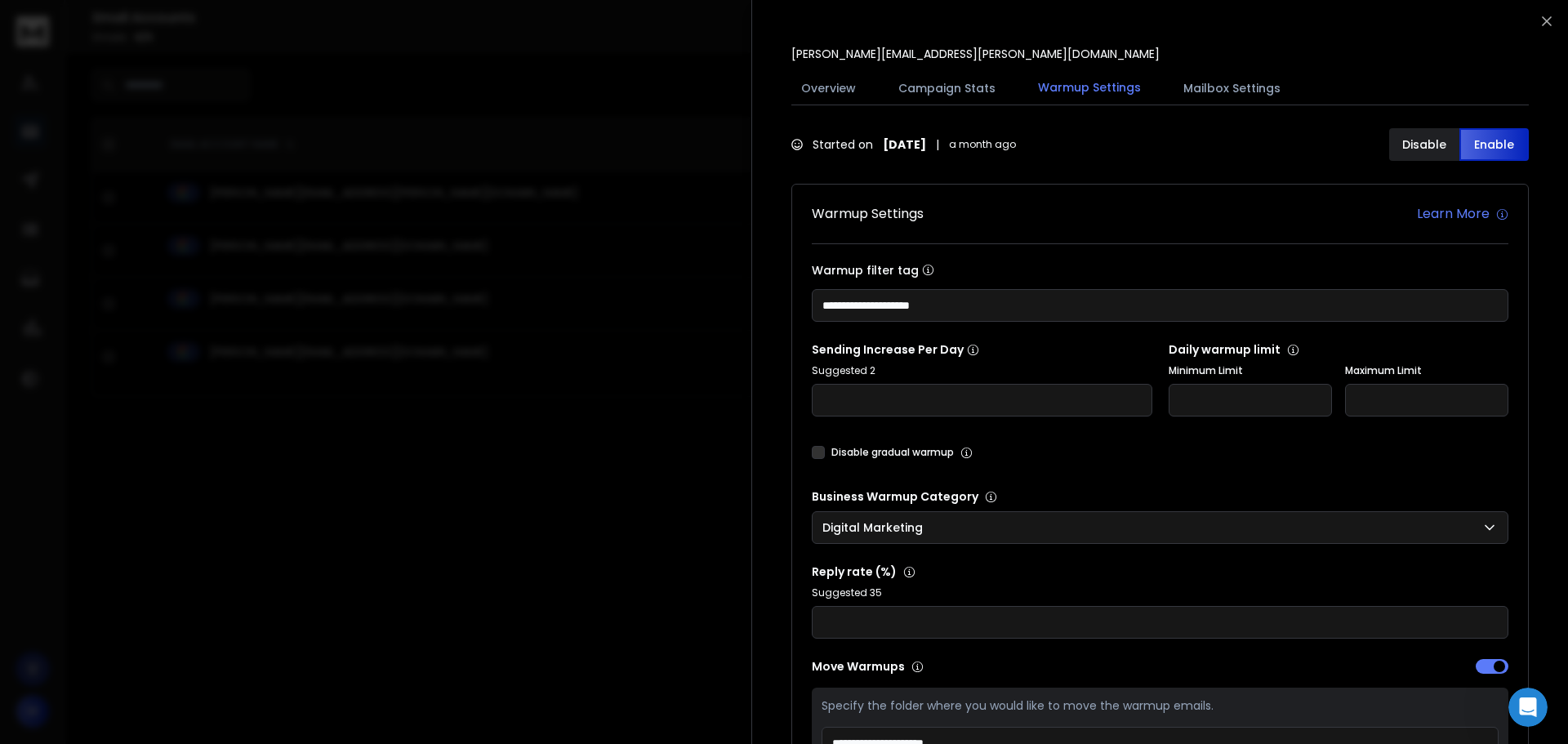
click at [952, 86] on button "Campaign Stats" at bounding box center [947, 88] width 117 height 36
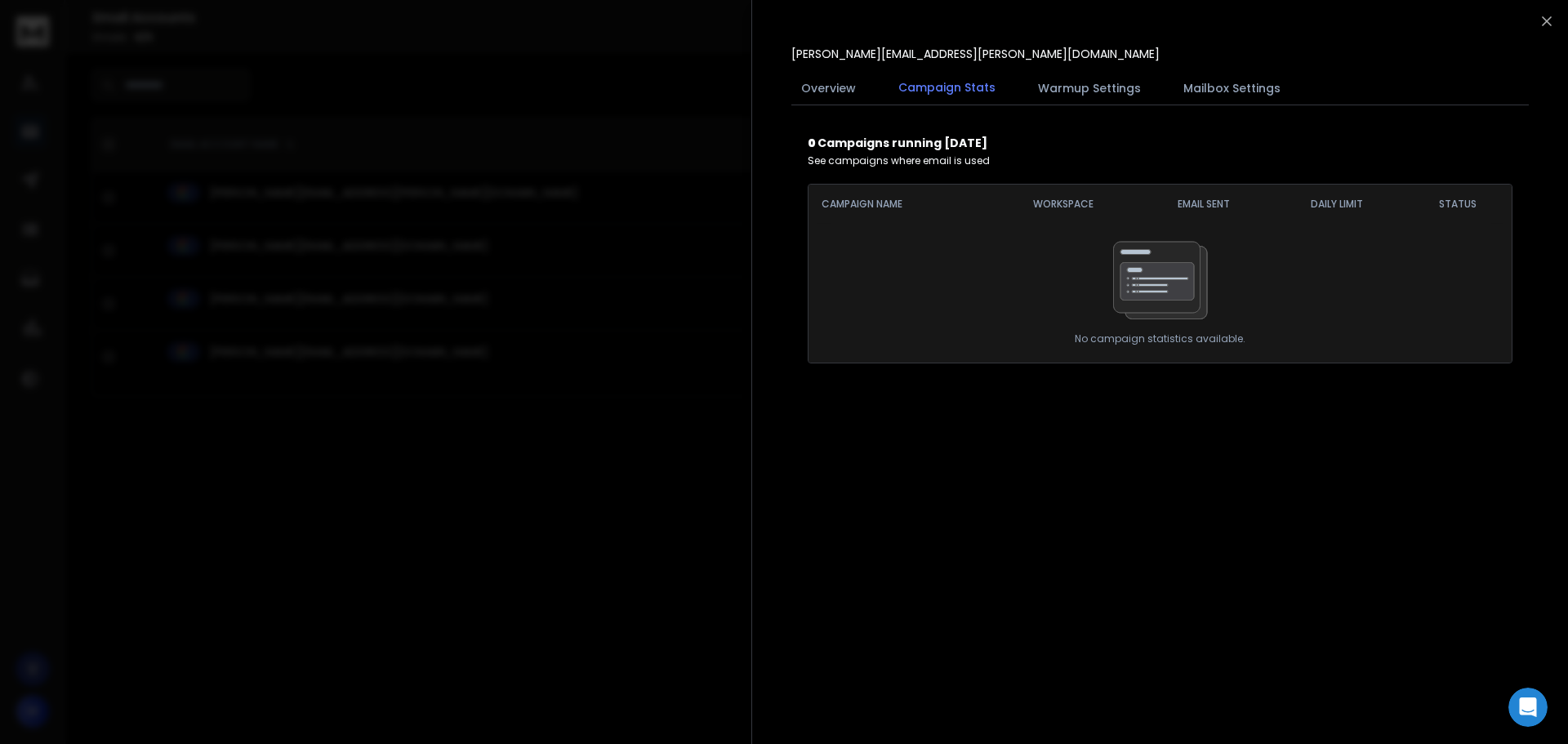
click at [1056, 86] on button "Warmup Settings" at bounding box center [1090, 88] width 122 height 36
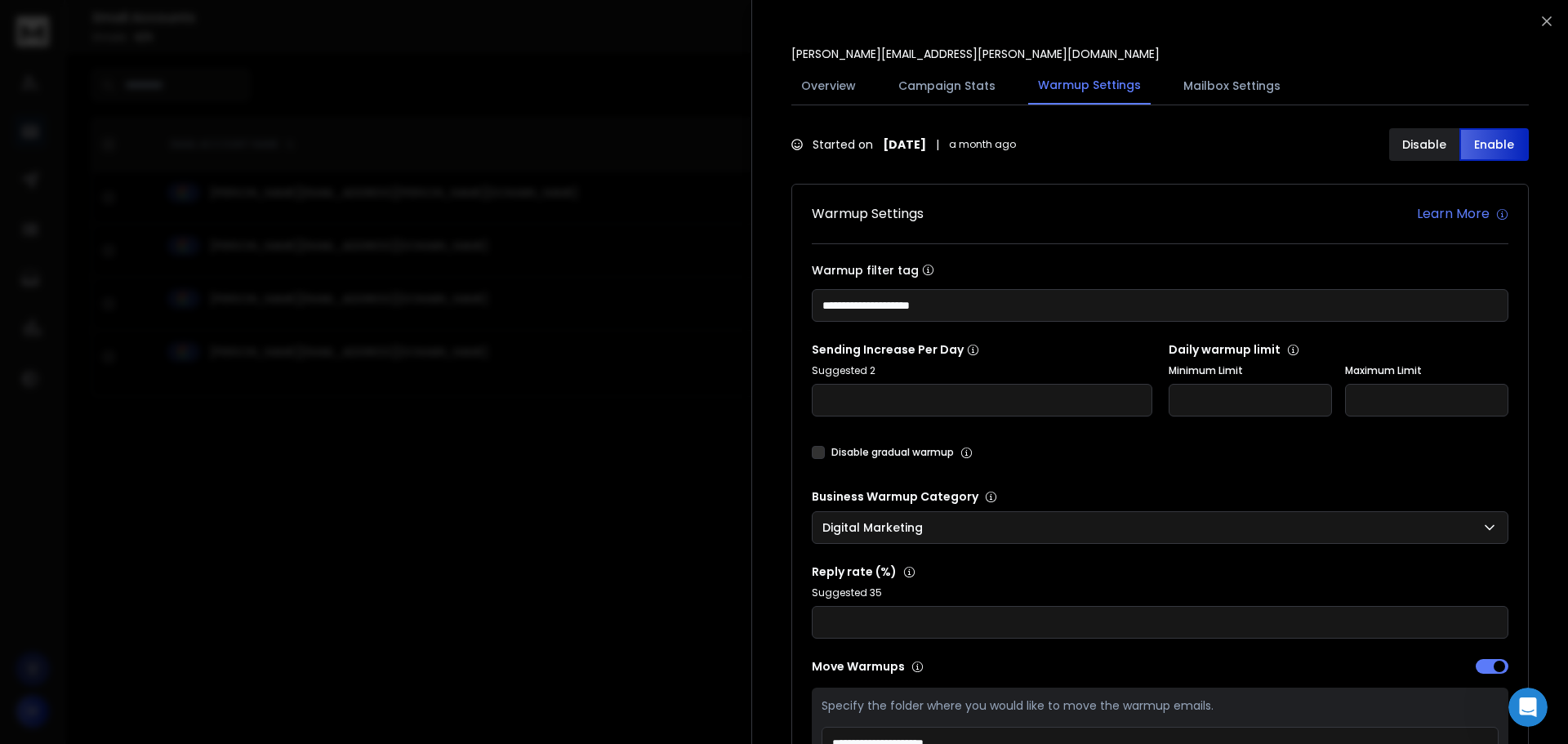
click at [1246, 72] on button "Mailbox Settings" at bounding box center [1232, 86] width 117 height 36
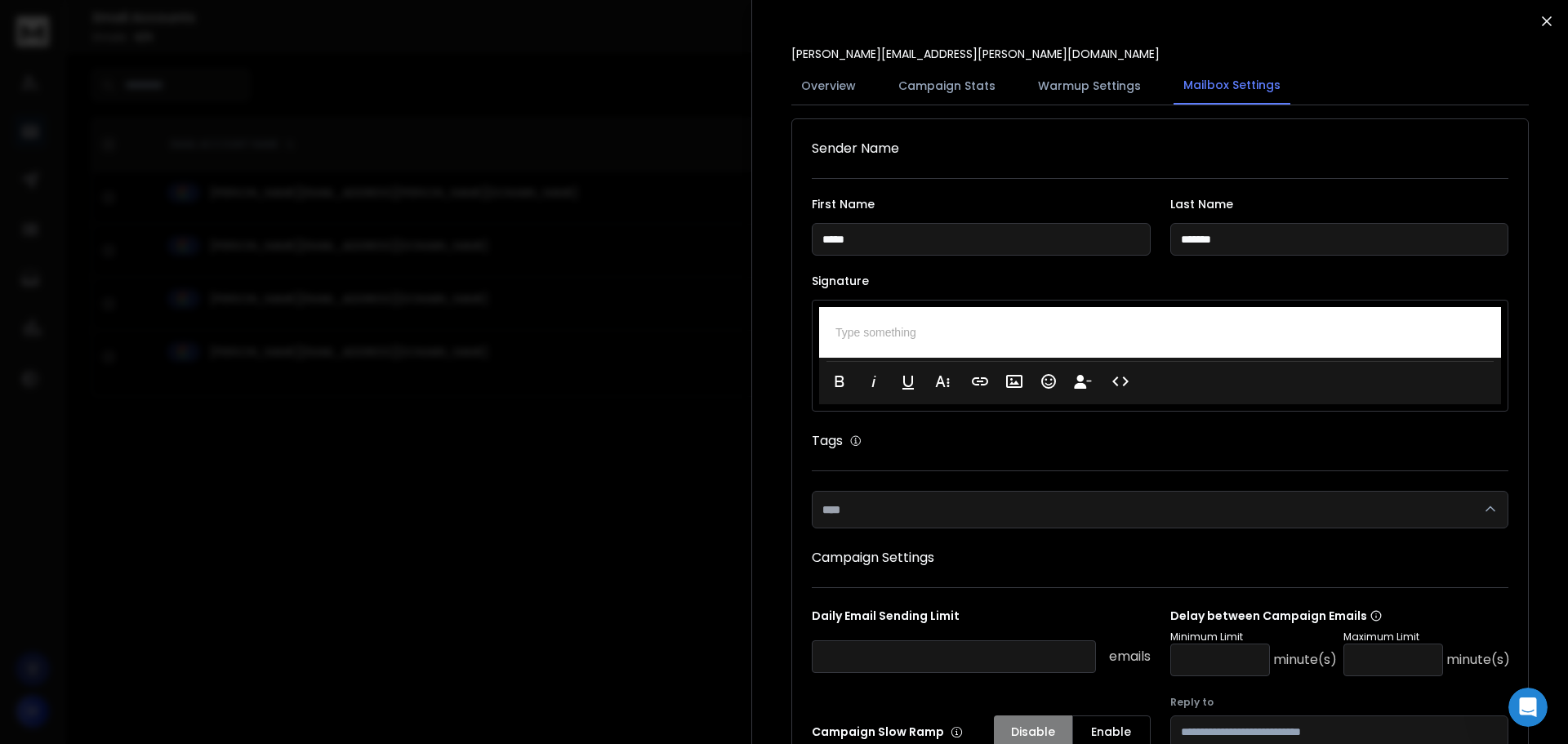
click at [1540, 28] on icon "button" at bounding box center [1547, 21] width 16 height 16
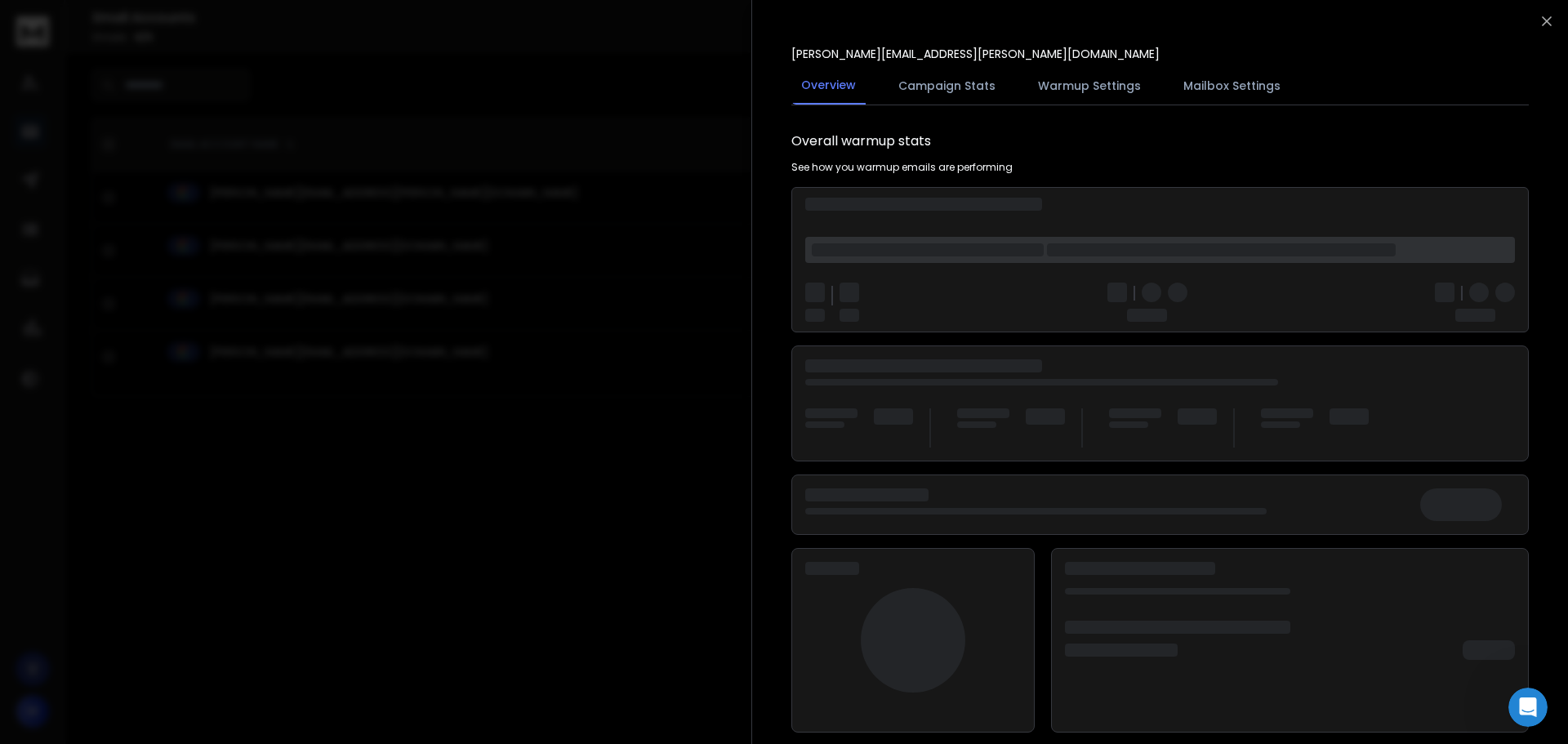
scroll to position [8, 0]
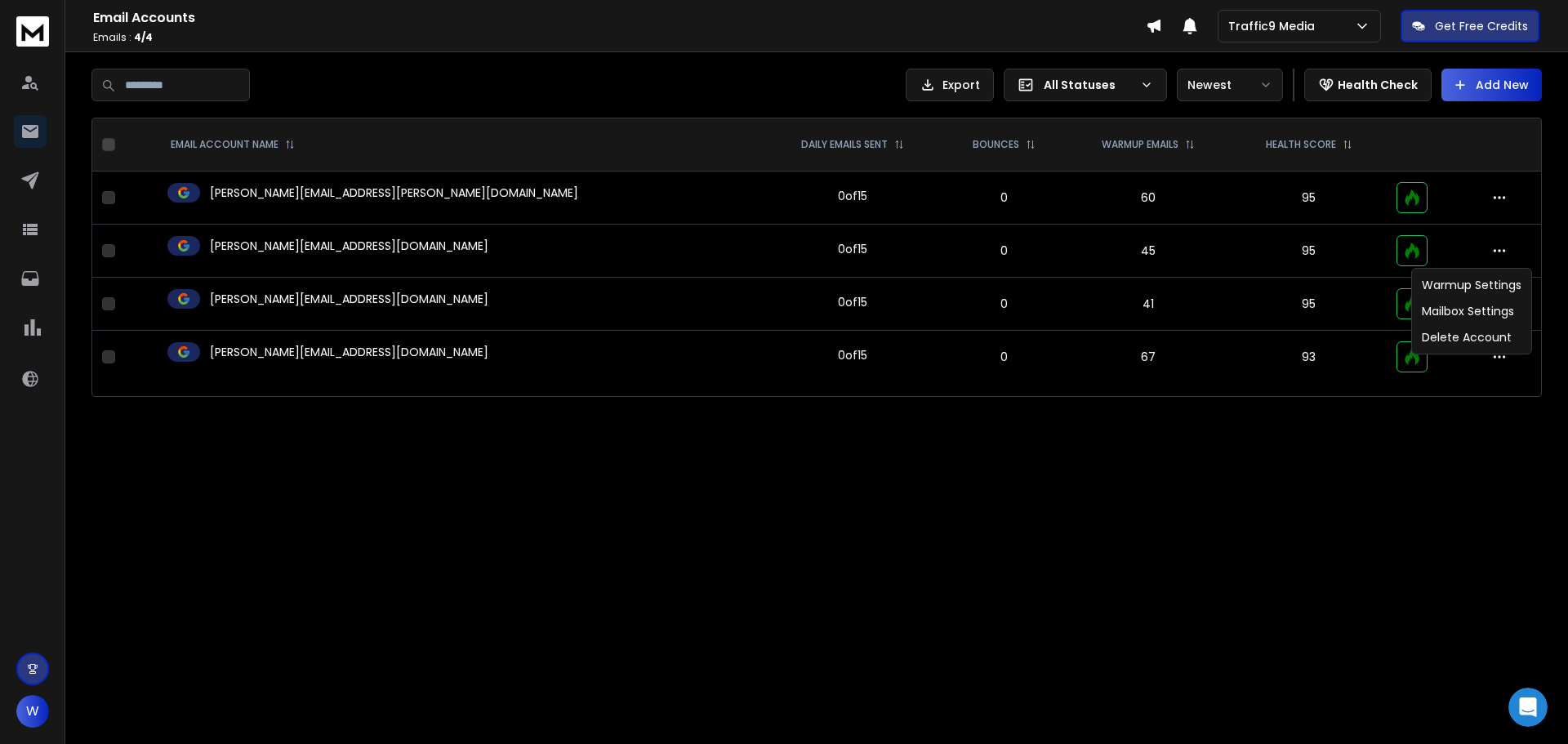
click at [1492, 252] on icon at bounding box center [1500, 251] width 15 height 15
click at [1450, 317] on div "Mailbox Settings" at bounding box center [1472, 311] width 113 height 26
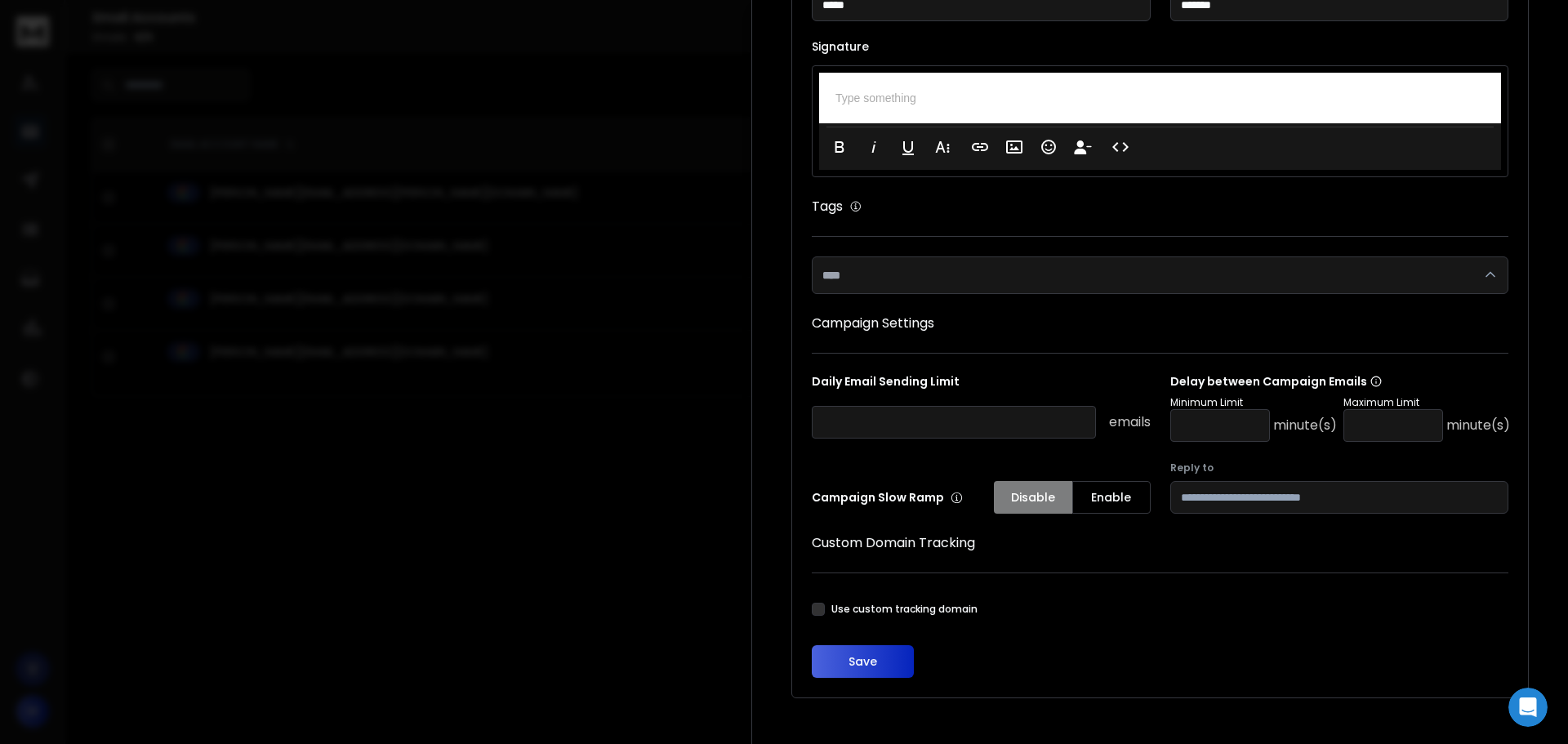
scroll to position [0, 0]
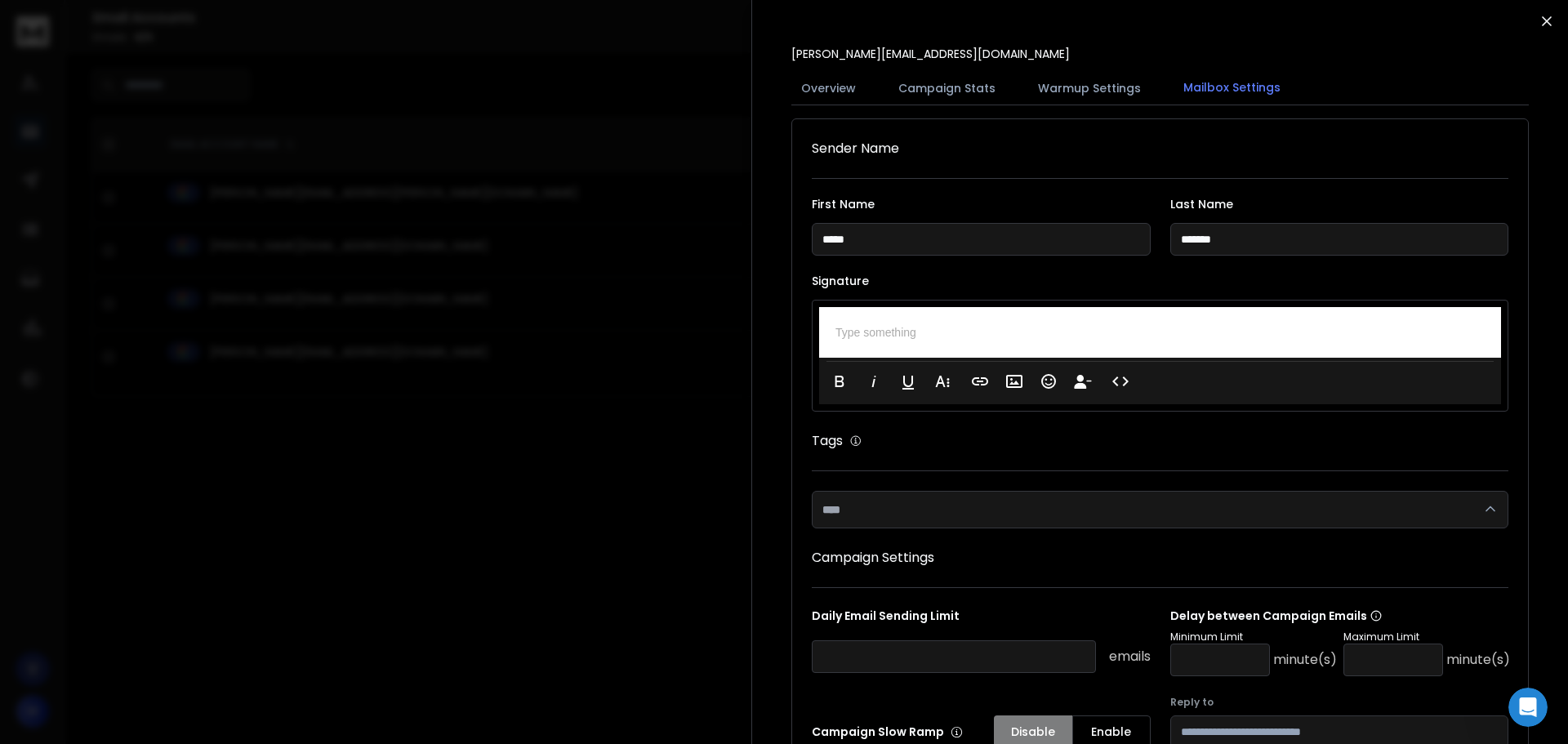
click at [1539, 22] on icon "button" at bounding box center [1547, 21] width 16 height 16
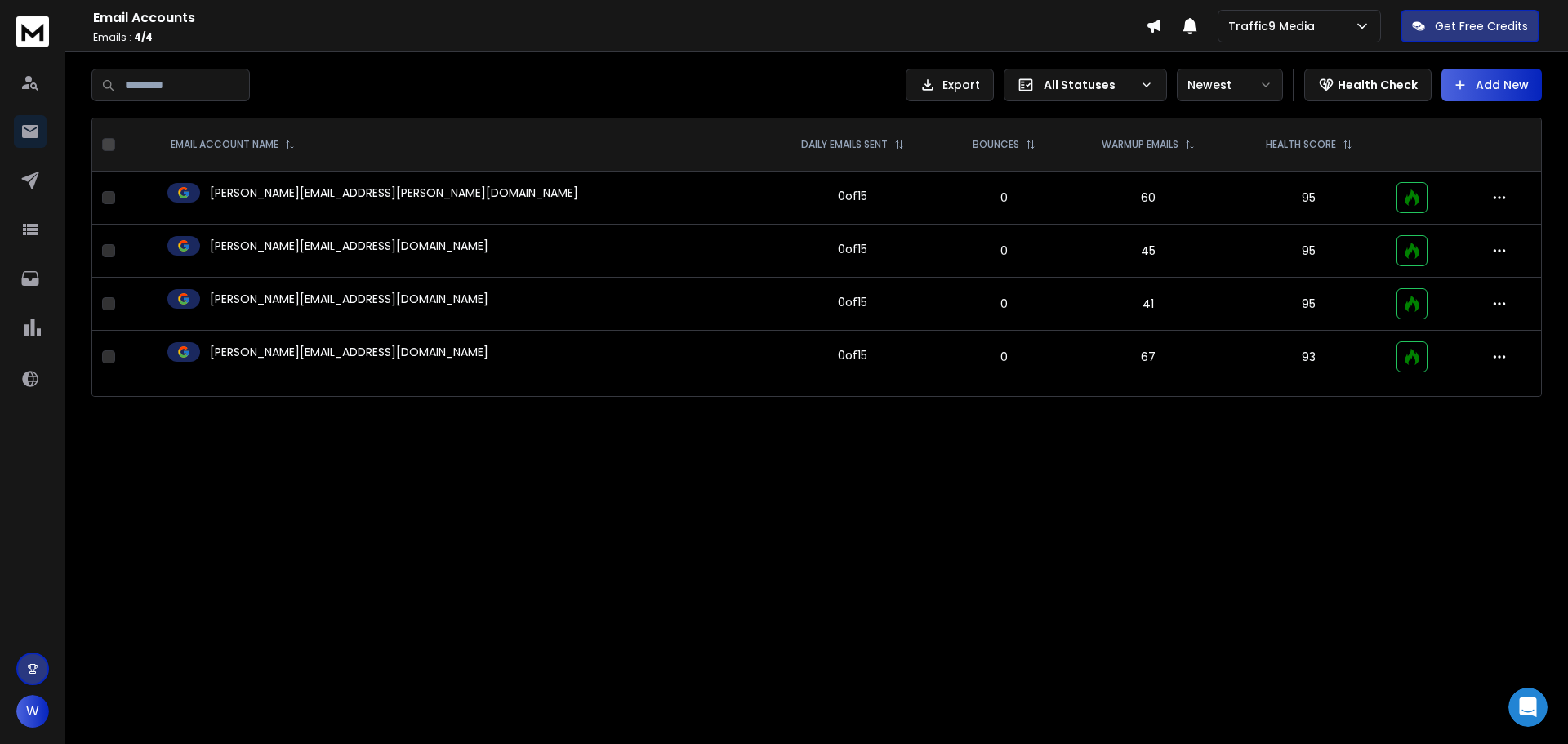
click at [1492, 307] on icon at bounding box center [1500, 304] width 15 height 15
click at [1462, 361] on div "Mailbox Settings" at bounding box center [1472, 365] width 113 height 26
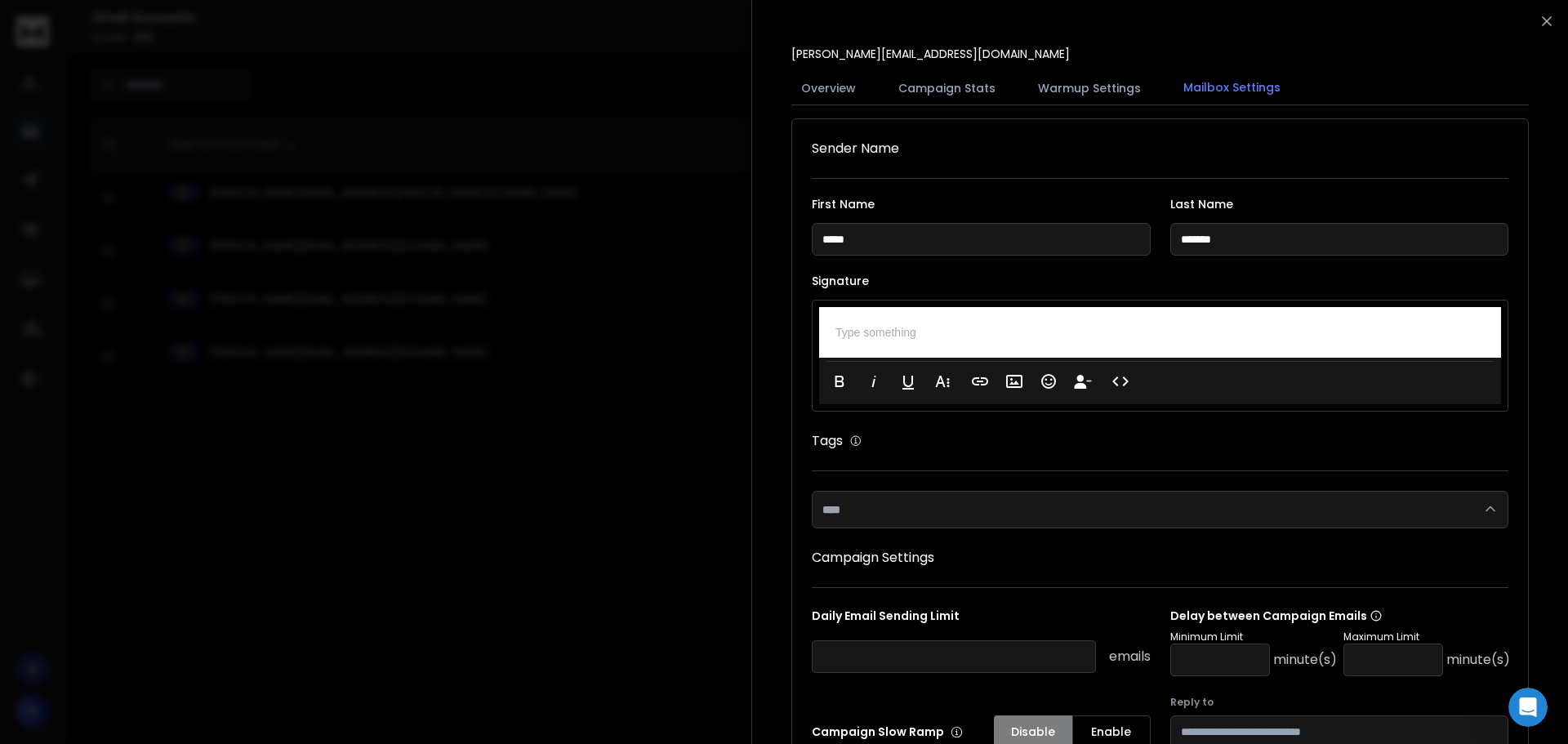
drag, startPoint x: 1542, startPoint y: 22, endPoint x: 1535, endPoint y: 32, distance: 12.2
click at [1542, 24] on icon "button" at bounding box center [1547, 21] width 16 height 16
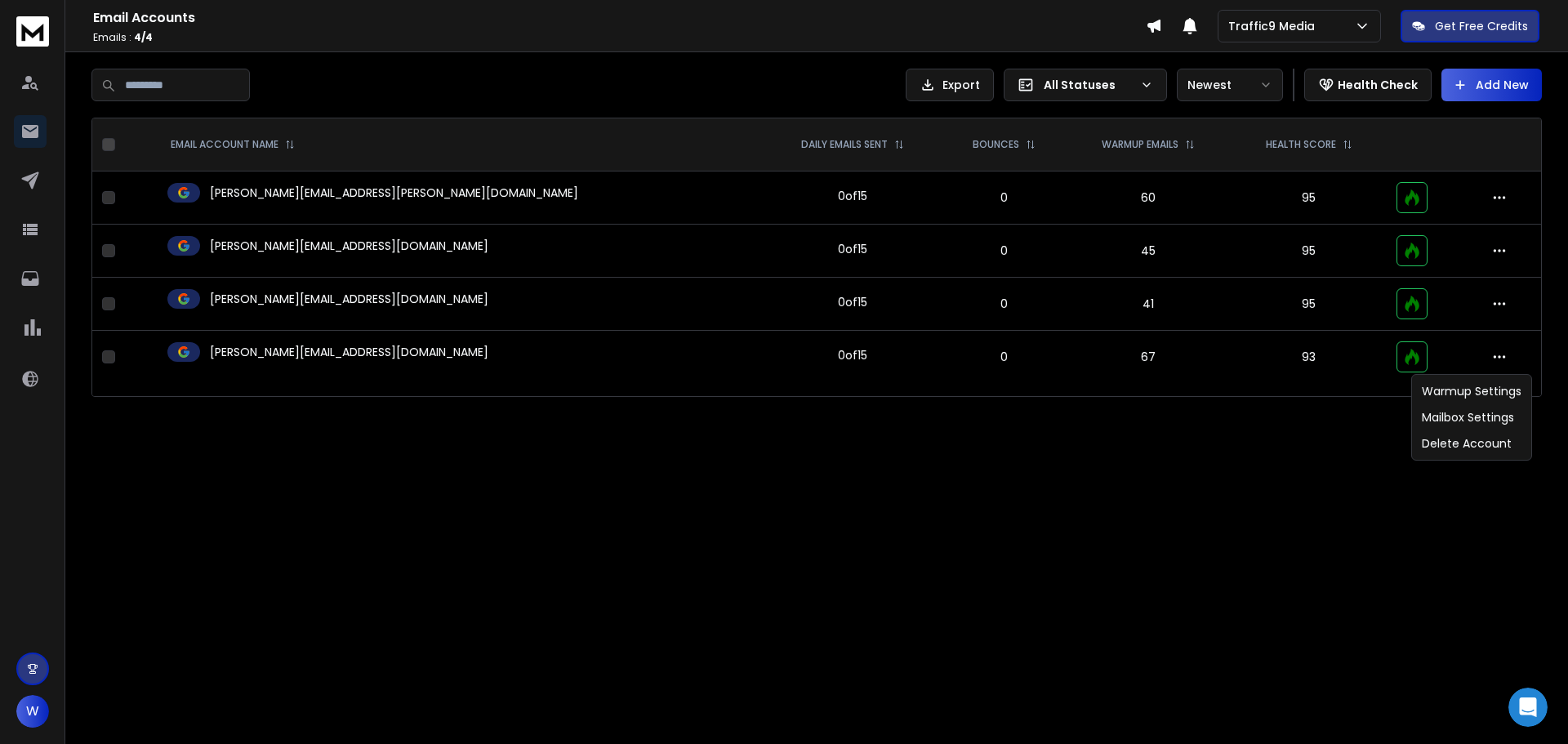
click at [1483, 361] on button at bounding box center [1499, 357] width 64 height 28
click at [1461, 423] on div "Mailbox Settings" at bounding box center [1472, 418] width 113 height 26
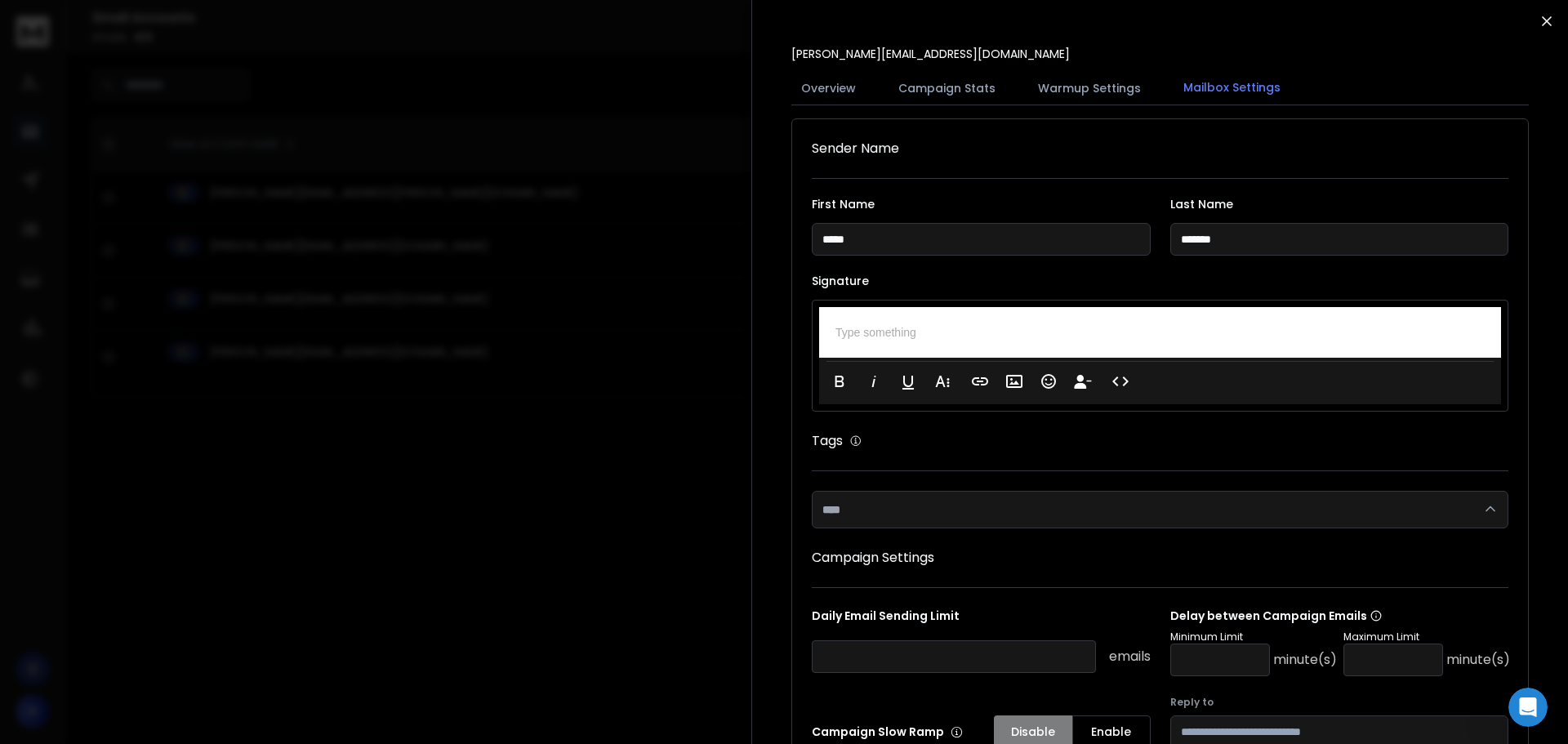
click at [1541, 25] on icon "button" at bounding box center [1547, 21] width 16 height 16
